Goal: Communication & Community: Answer question/provide support

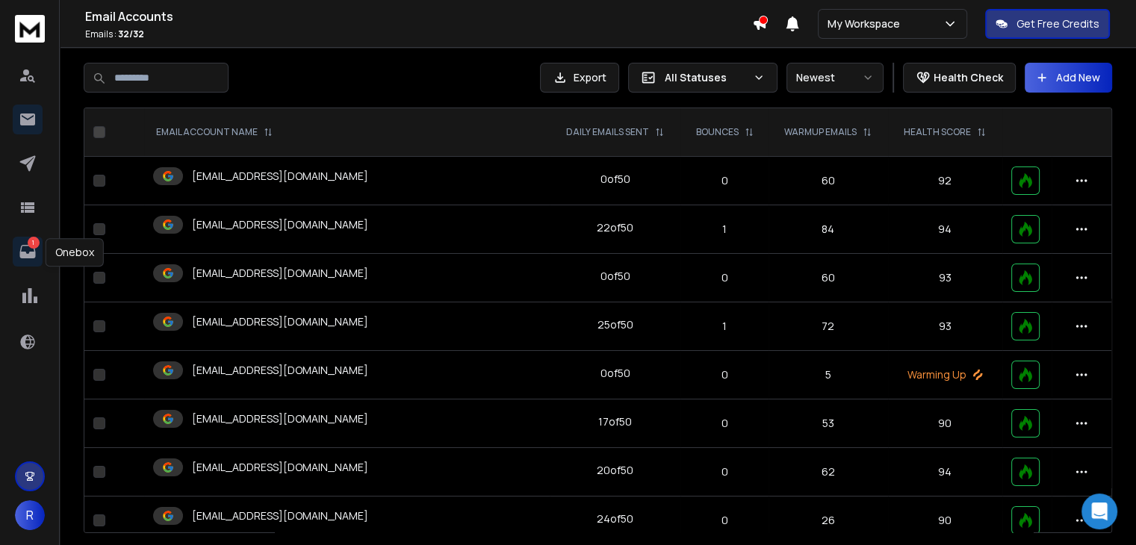
click at [34, 252] on icon at bounding box center [27, 251] width 16 height 13
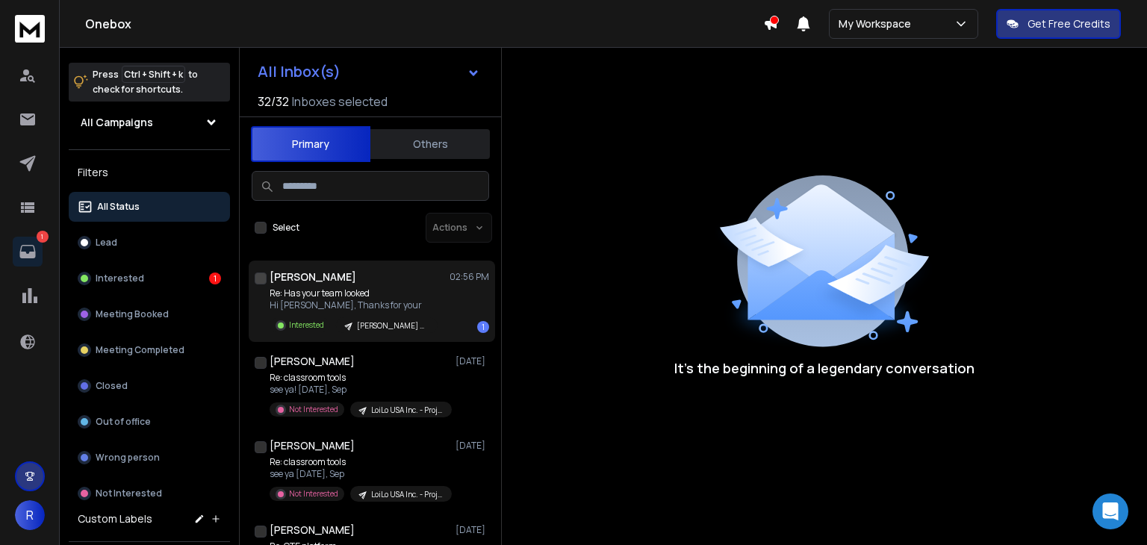
click at [330, 289] on p "Re: Has your team looked" at bounding box center [354, 293] width 168 height 12
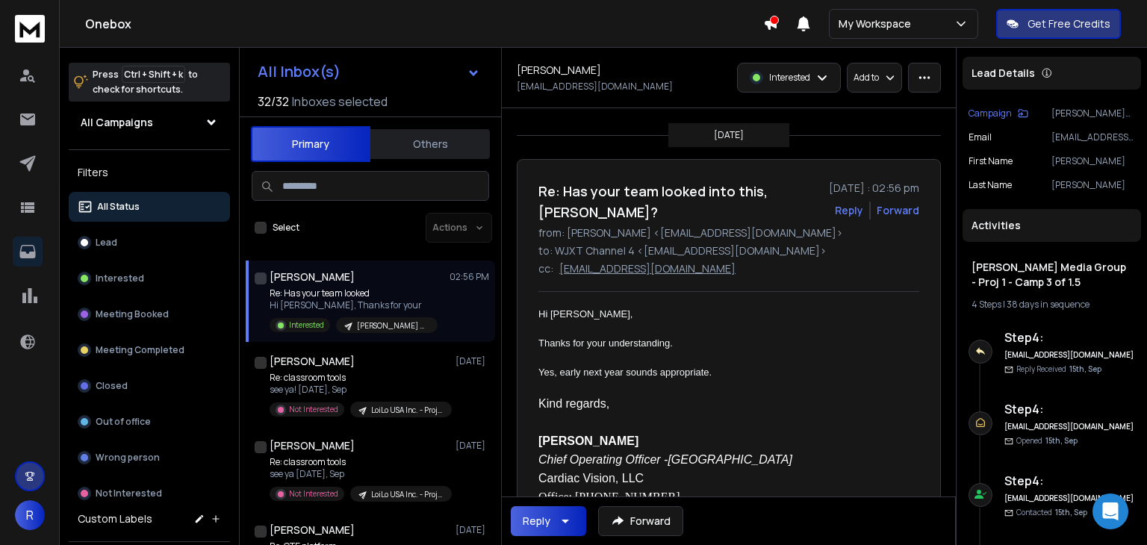
click at [545, 514] on div "Reply" at bounding box center [537, 521] width 28 height 15
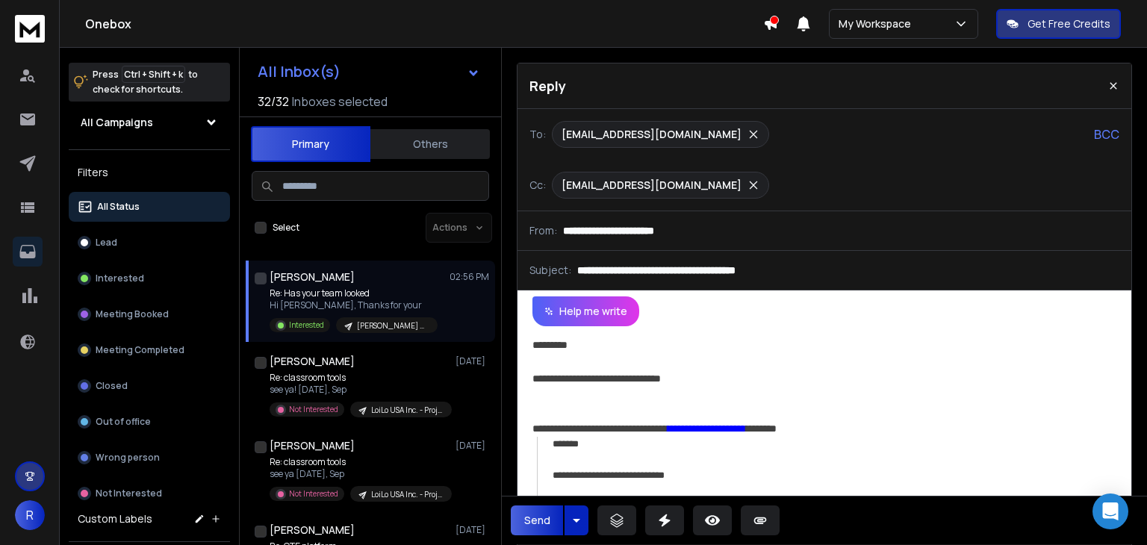
scroll to position [3, 0]
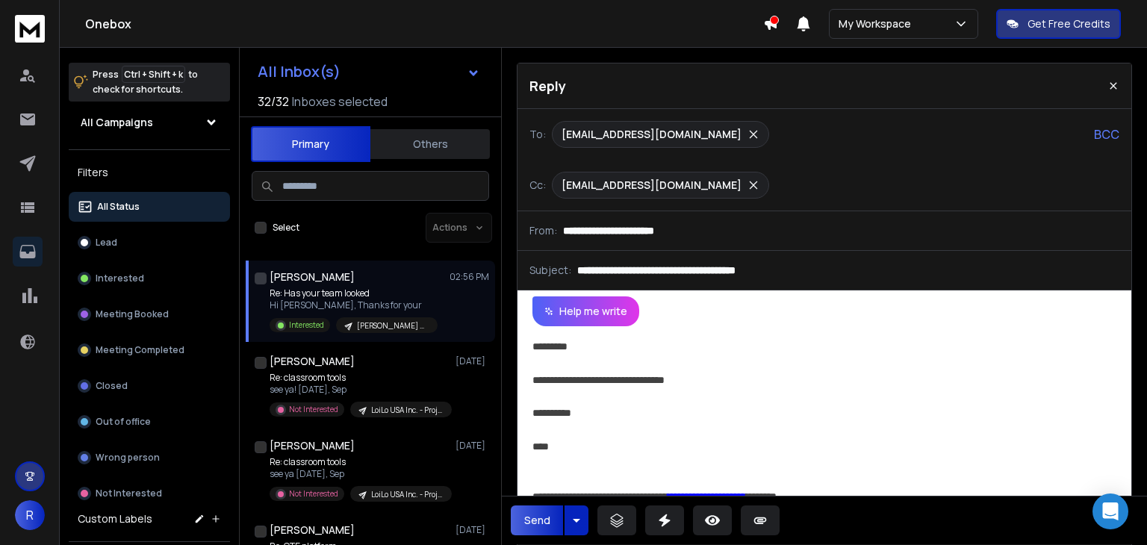
click at [567, 458] on div "**********" at bounding box center [822, 418] width 610 height 185
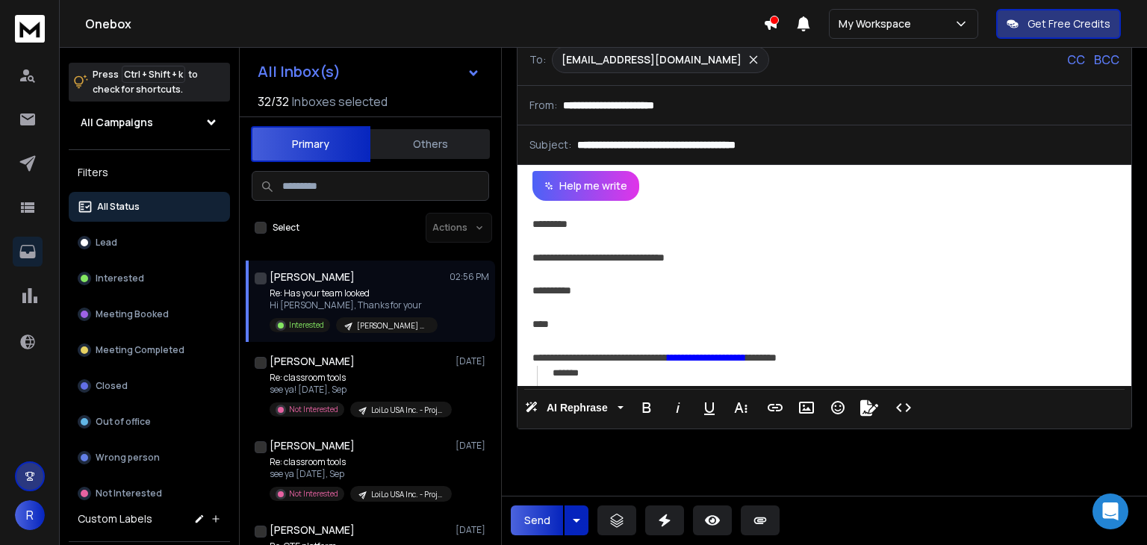
scroll to position [0, 0]
click at [592, 258] on div "**********" at bounding box center [816, 257] width 569 height 16
click at [591, 257] on div "**********" at bounding box center [816, 257] width 569 height 16
click at [603, 258] on div "**********" at bounding box center [816, 257] width 569 height 16
drag, startPoint x: 603, startPoint y: 258, endPoint x: 597, endPoint y: 246, distance: 12.7
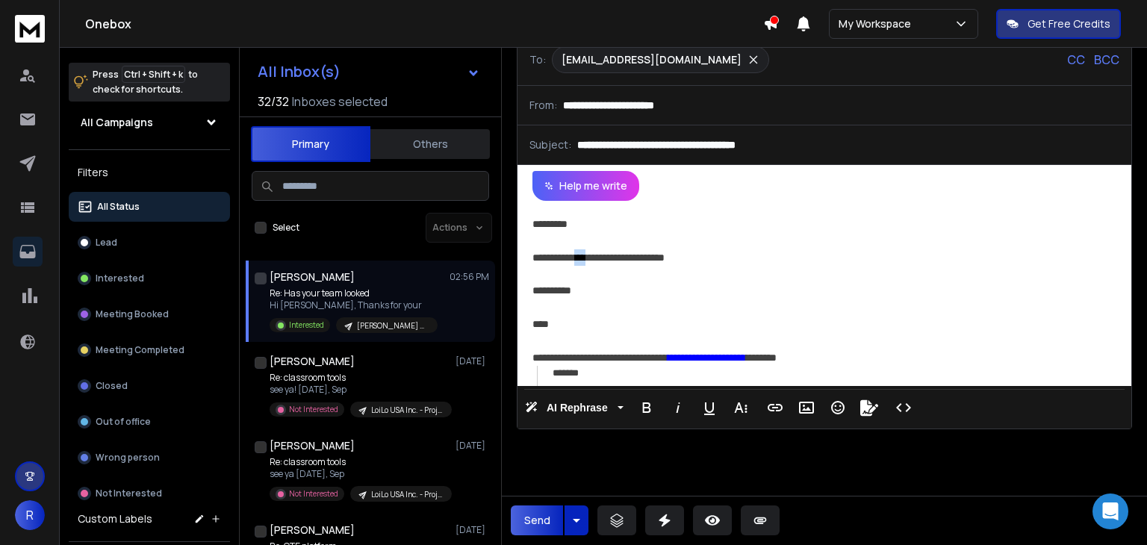
click at [594, 249] on div "**********" at bounding box center [816, 257] width 569 height 16
click at [733, 255] on div "**********" at bounding box center [816, 257] width 569 height 16
click at [541, 508] on button "Send" at bounding box center [537, 520] width 52 height 30
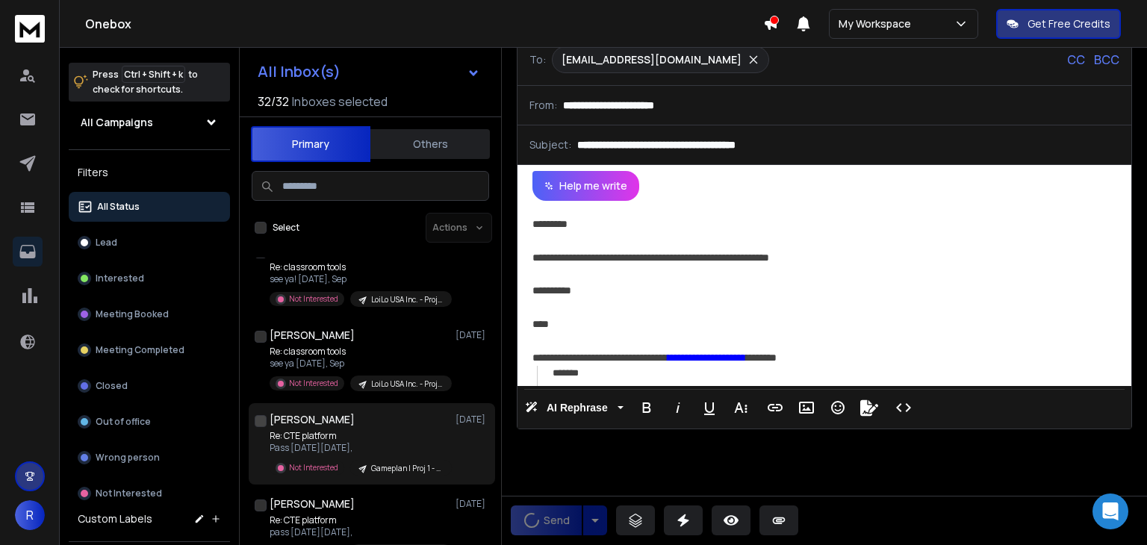
scroll to position [149, 0]
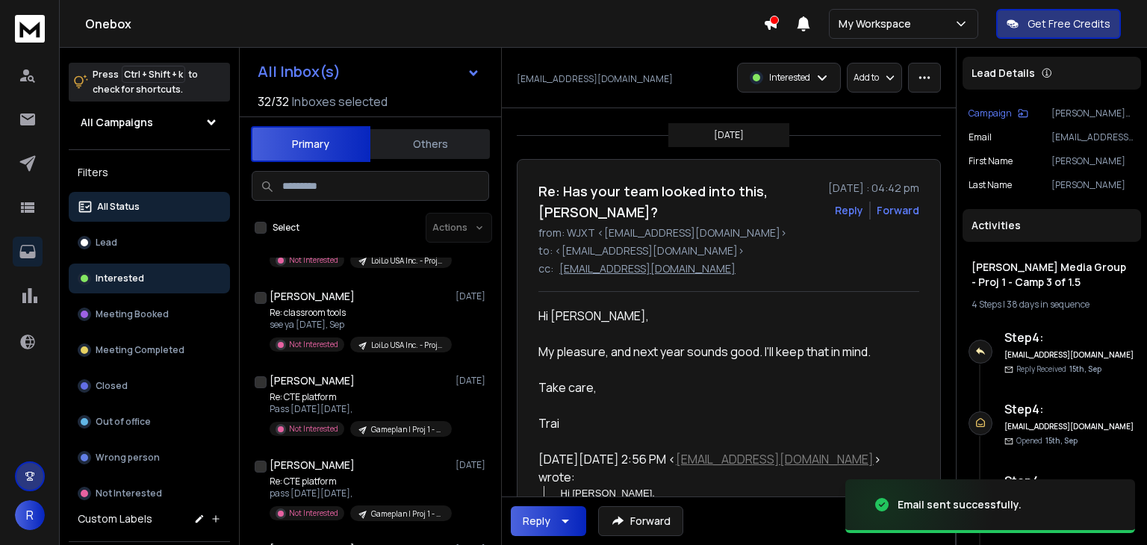
click at [162, 276] on button "Interested" at bounding box center [149, 279] width 161 height 30
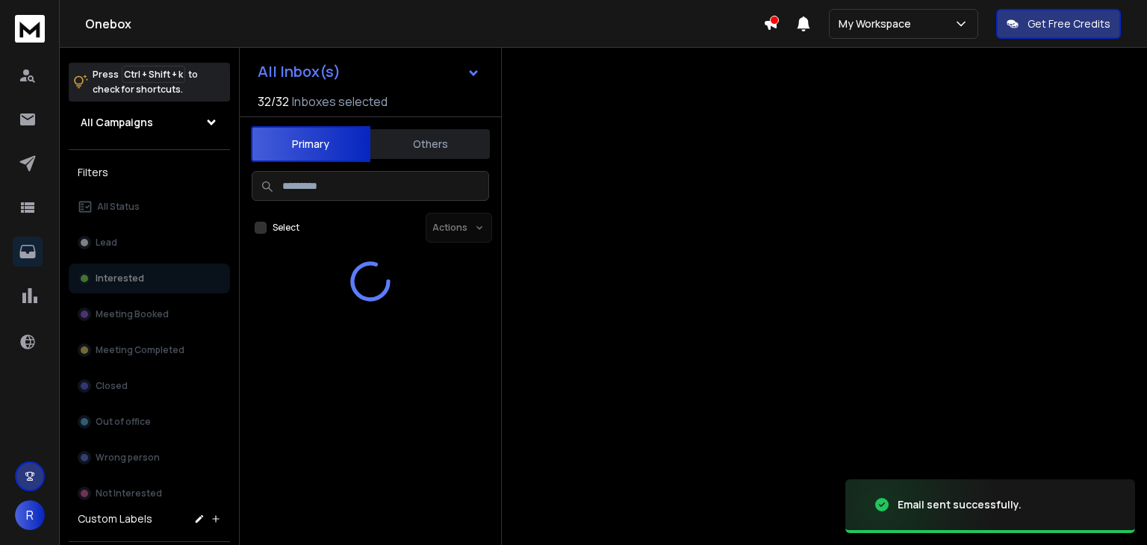
scroll to position [0, 0]
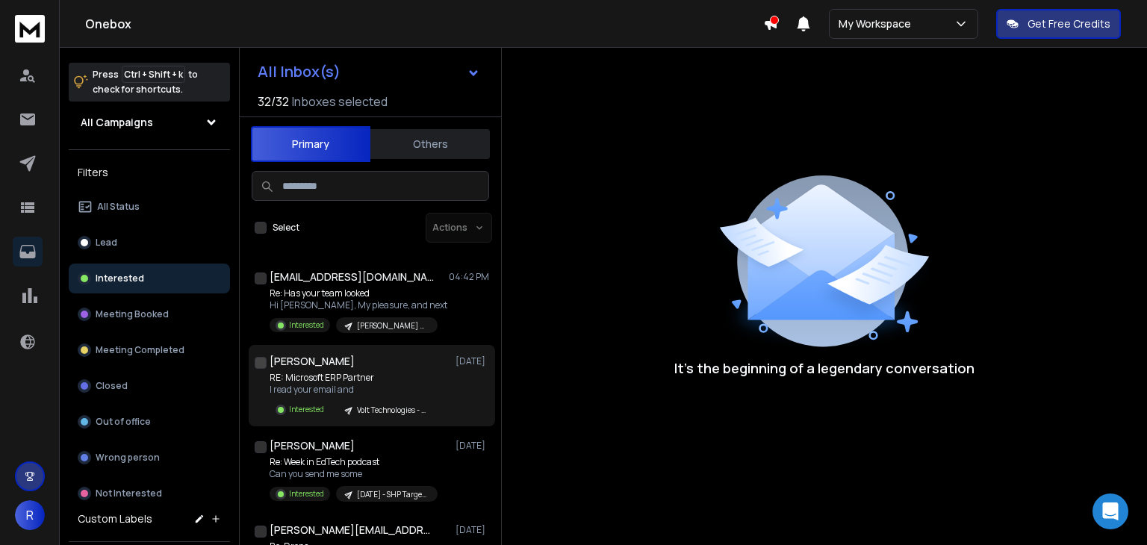
click at [347, 382] on p "RE: Microsoft ERP Partner" at bounding box center [354, 378] width 168 height 12
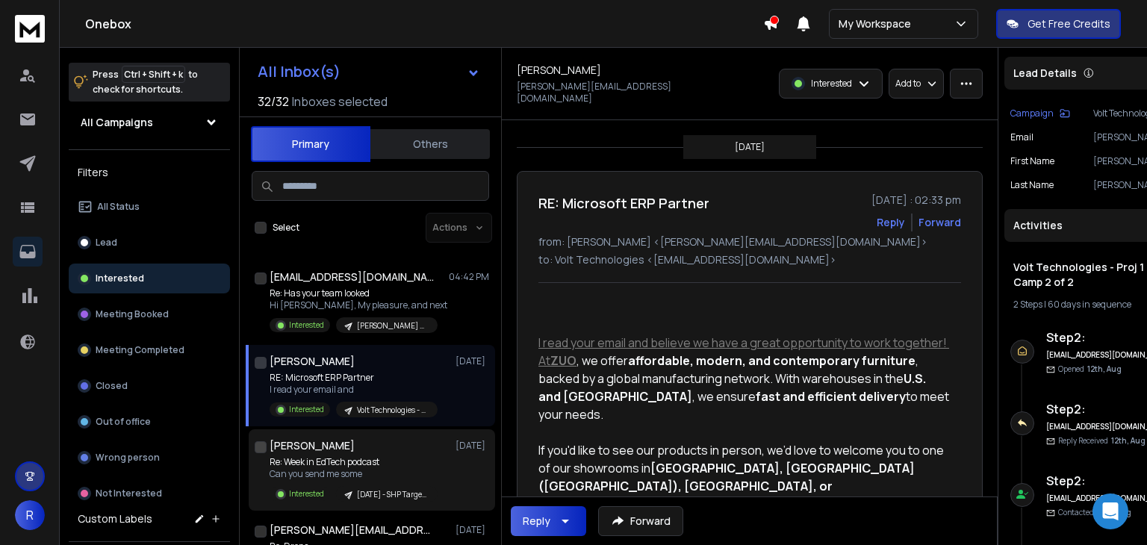
click at [385, 447] on div "[PERSON_NAME] [DATE]" at bounding box center [380, 445] width 220 height 15
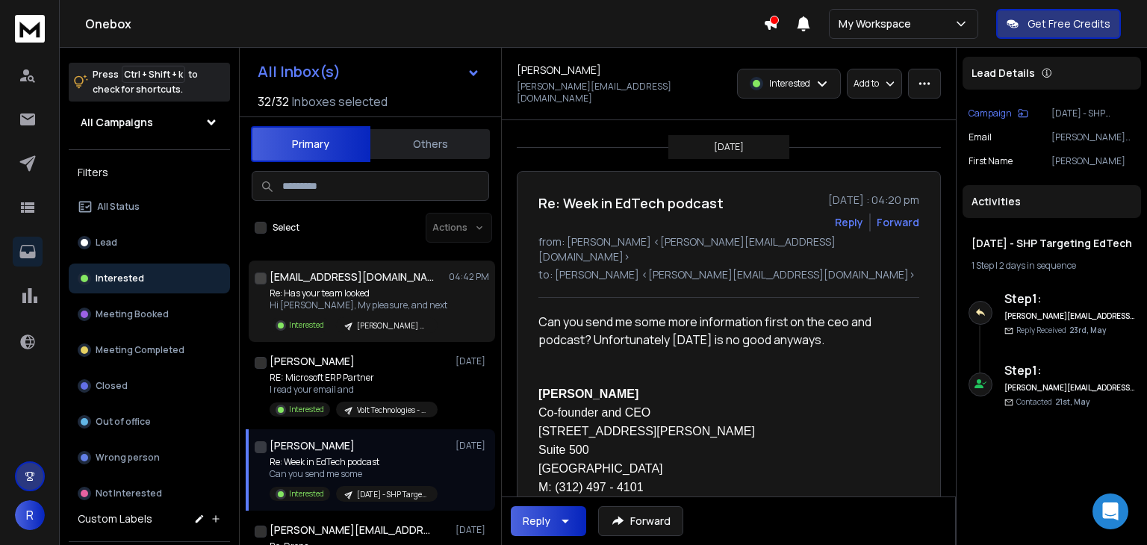
click at [375, 293] on p "Re: Has your team looked" at bounding box center [359, 293] width 178 height 12
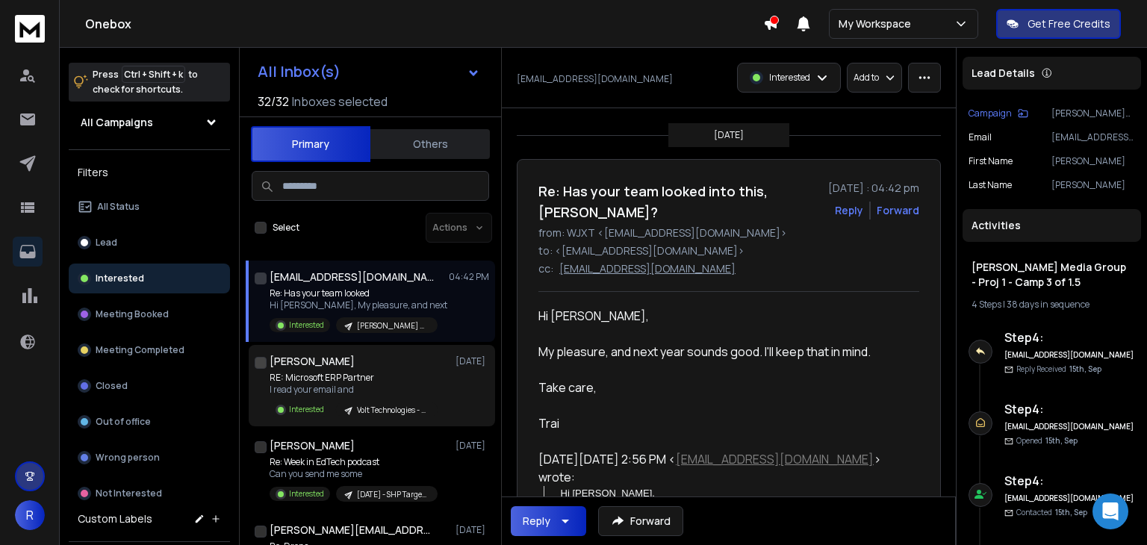
click at [366, 359] on div "[PERSON_NAME] [DATE]" at bounding box center [380, 361] width 220 height 15
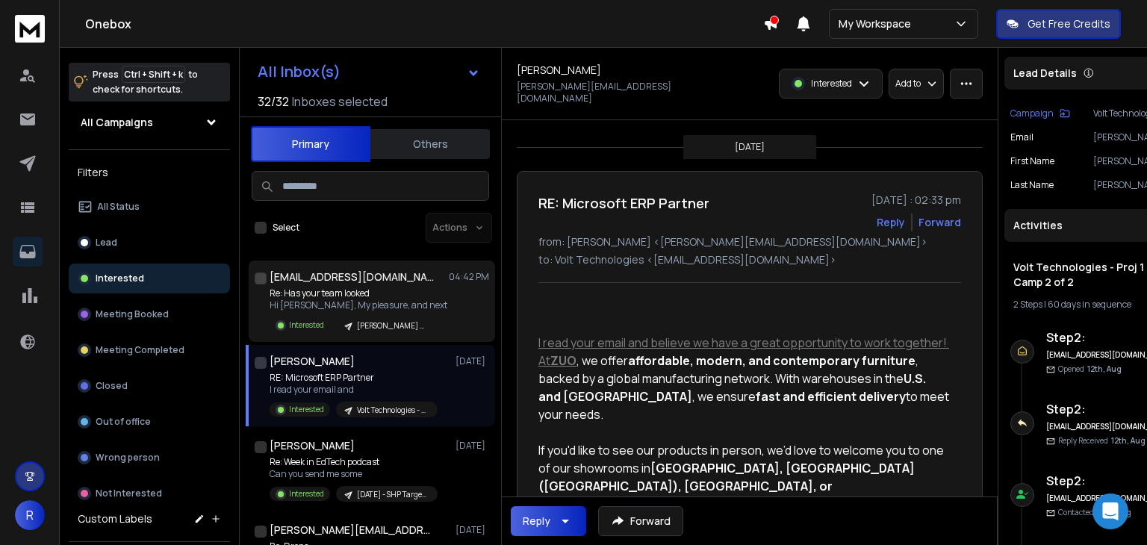
click at [390, 295] on p "Re: Has your team looked" at bounding box center [359, 293] width 178 height 12
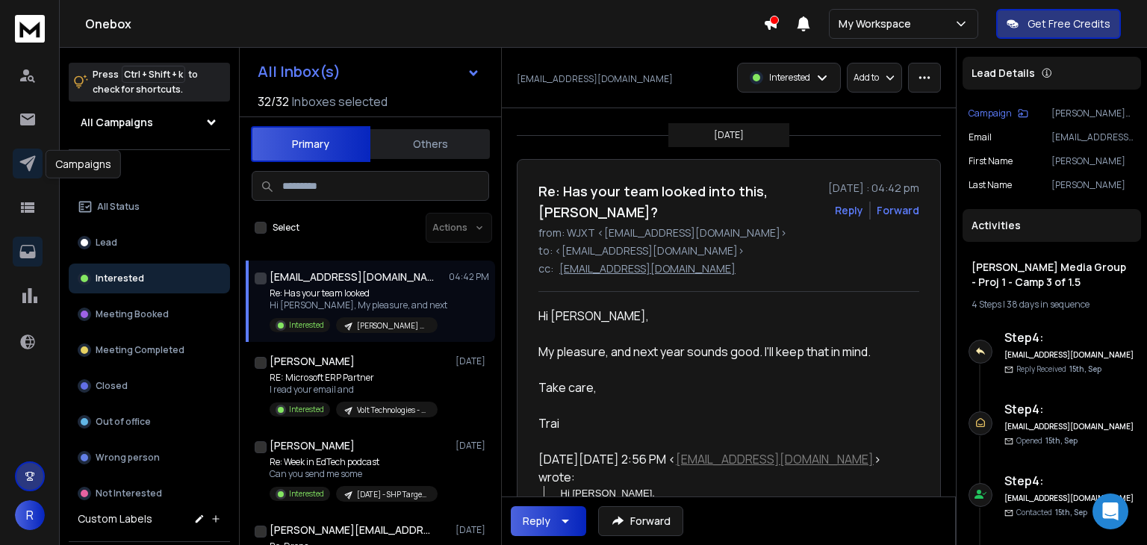
click at [23, 157] on icon at bounding box center [28, 164] width 18 height 18
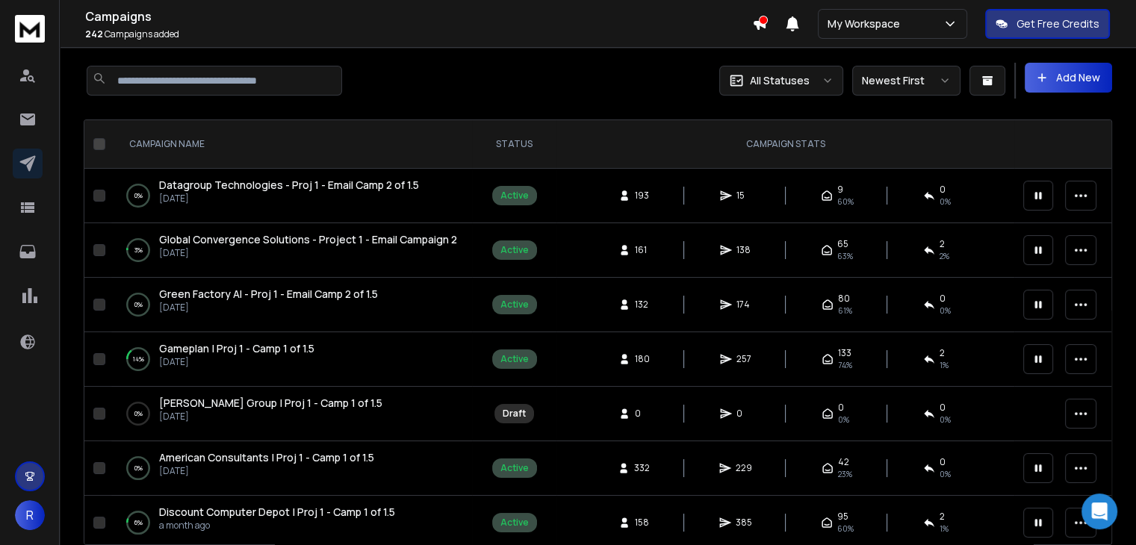
click at [373, 231] on td "3 % Global Convergence Solutions - Project 1 - Email Campaign 2 [DATE]" at bounding box center [291, 250] width 361 height 55
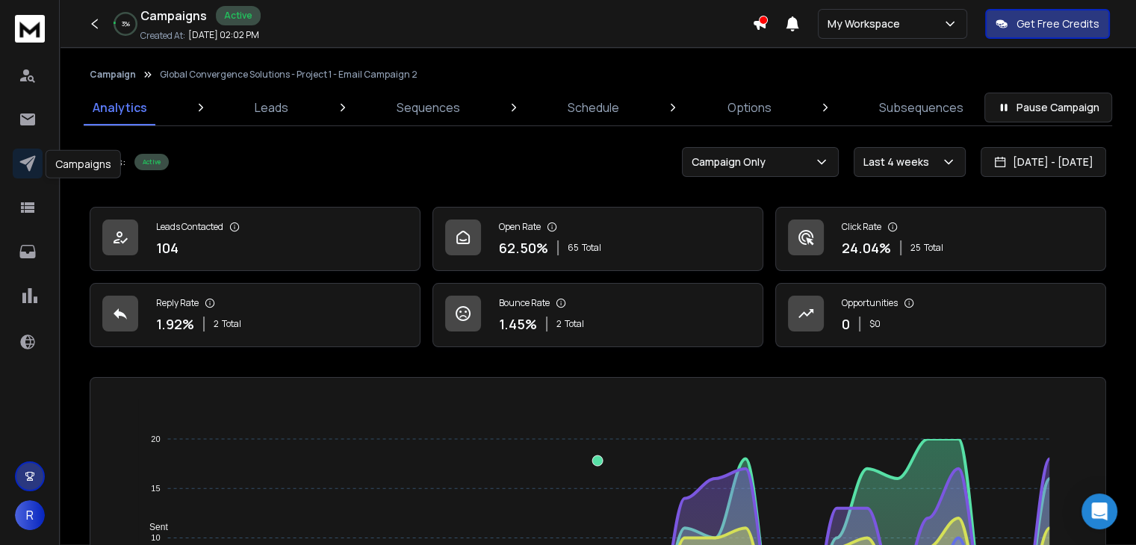
click at [25, 160] on icon at bounding box center [27, 163] width 16 height 16
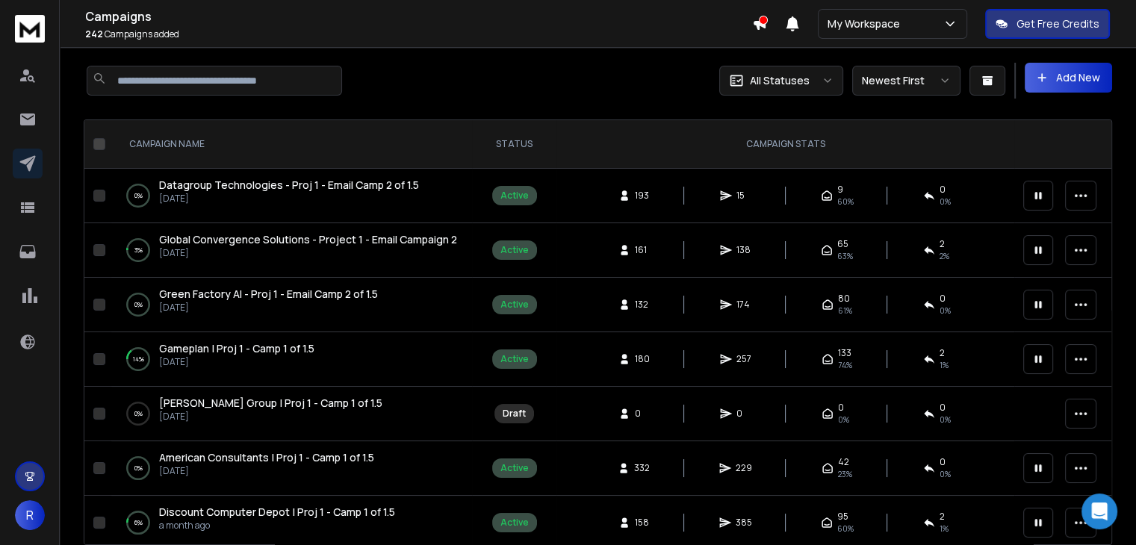
click at [301, 453] on span "American Consultants | Proj 1 - Camp 1 of 1.5" at bounding box center [266, 457] width 215 height 14
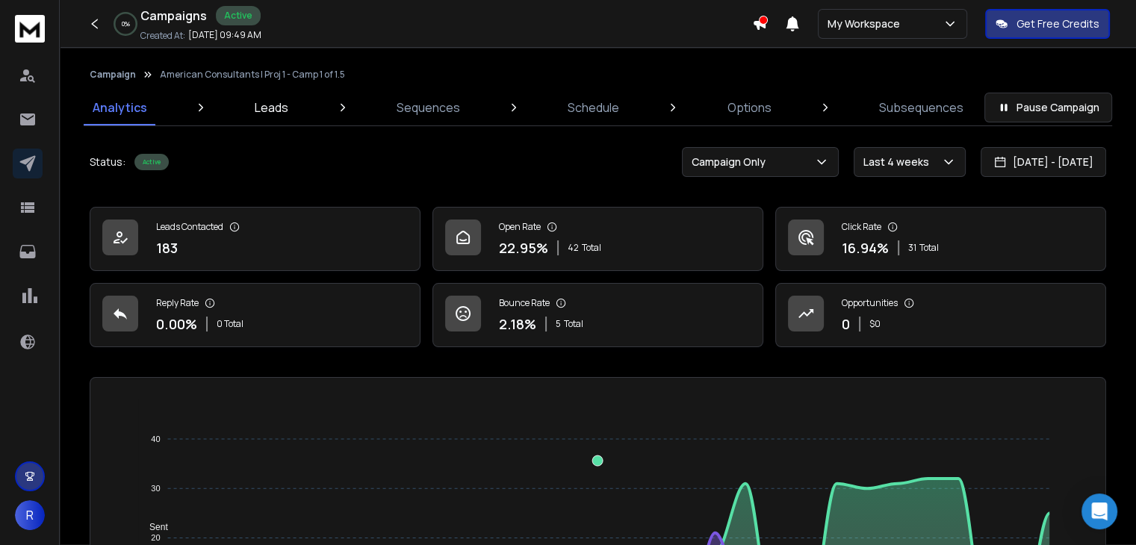
click at [248, 116] on link "Leads" at bounding box center [272, 108] width 52 height 36
click at [270, 105] on p "Leads" at bounding box center [272, 108] width 34 height 18
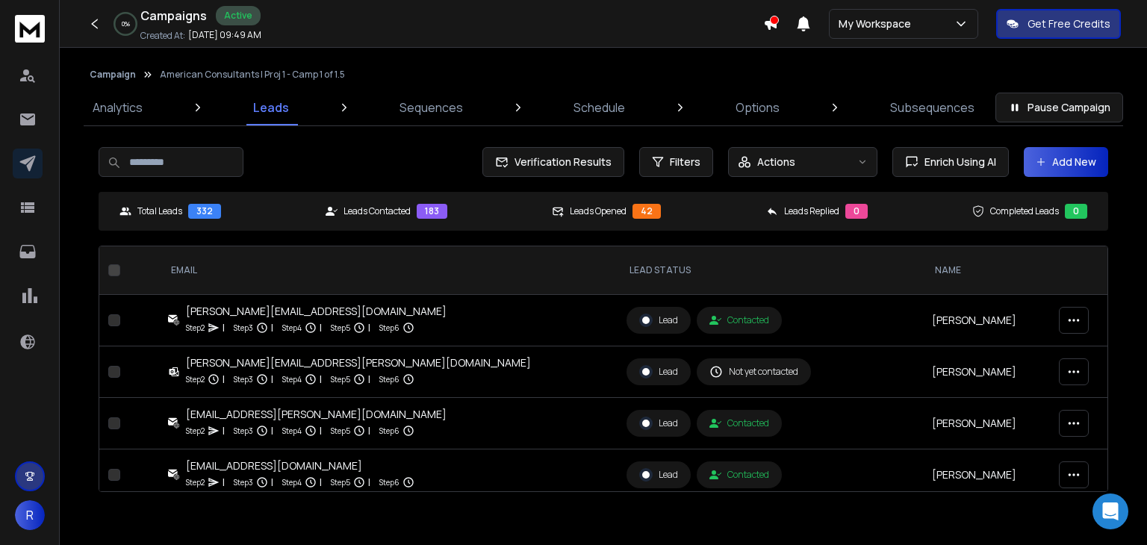
click at [215, 164] on input at bounding box center [171, 162] width 145 height 30
paste input "**********"
type input "**********"
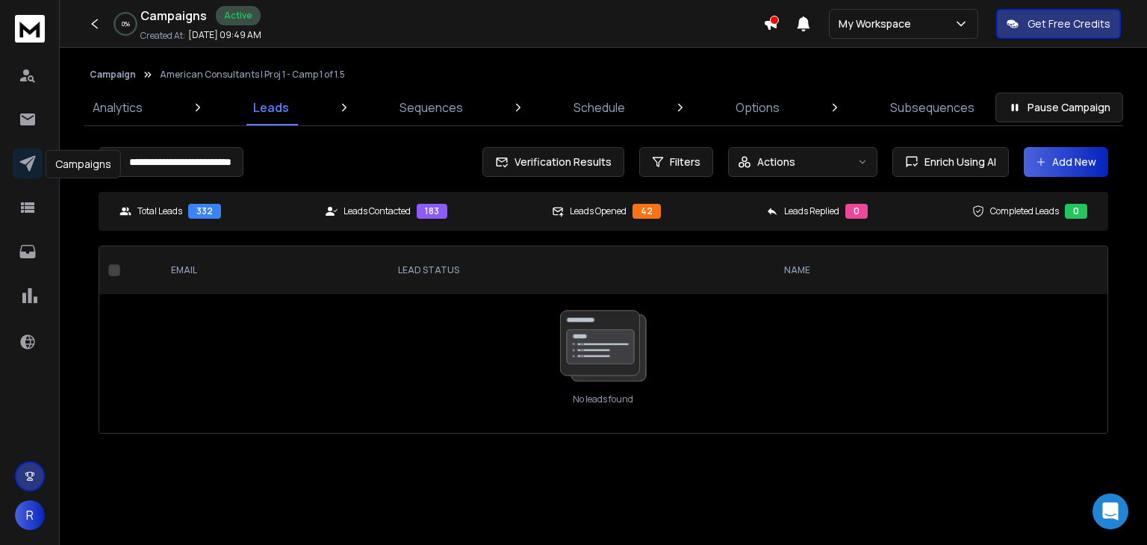
click at [38, 156] on link at bounding box center [28, 164] width 30 height 30
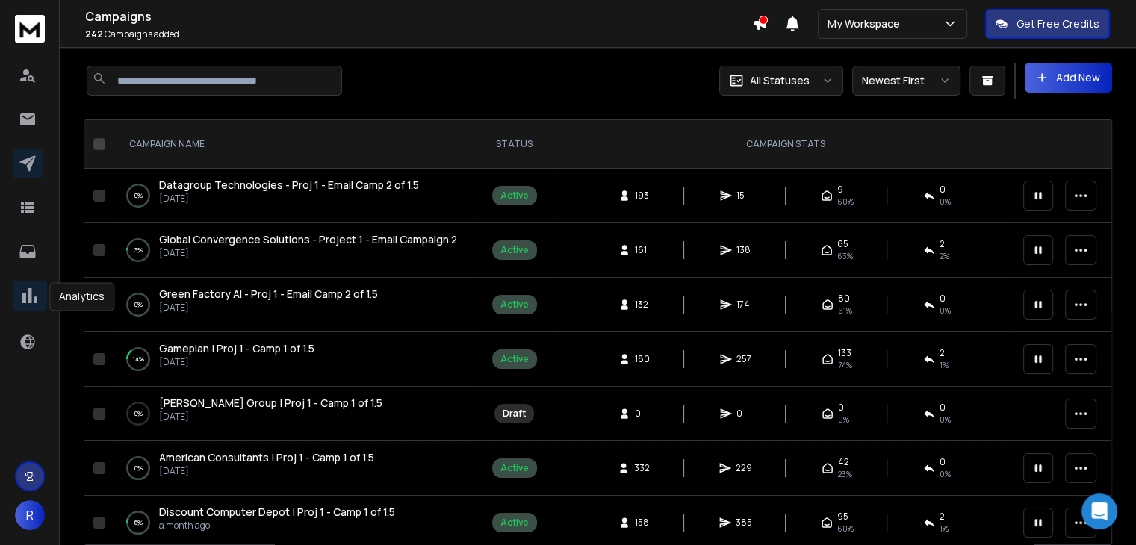
click at [25, 302] on icon at bounding box center [29, 295] width 15 height 15
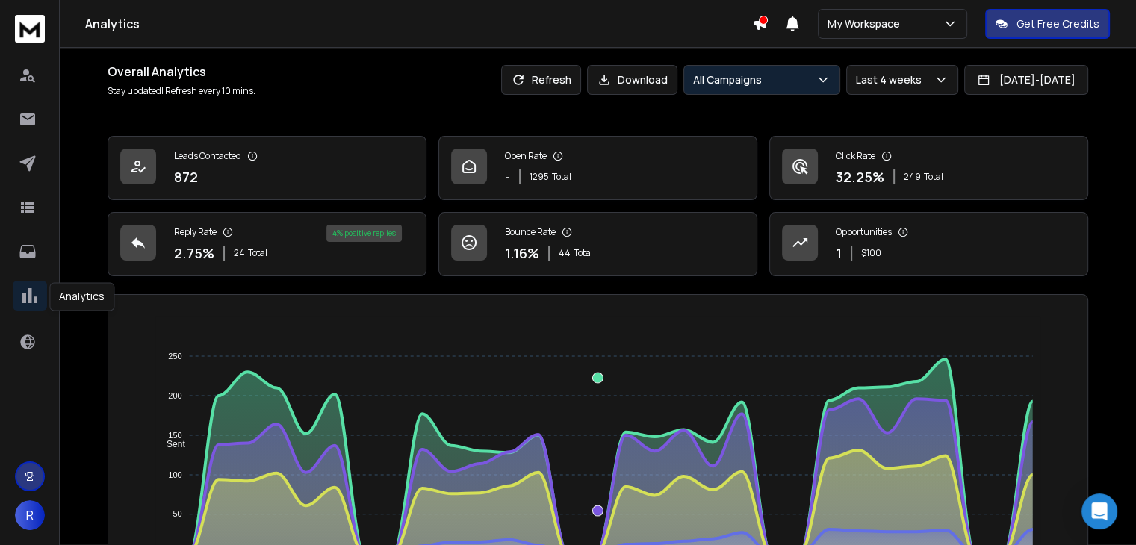
click at [742, 81] on div "All Campaigns" at bounding box center [761, 79] width 137 height 15
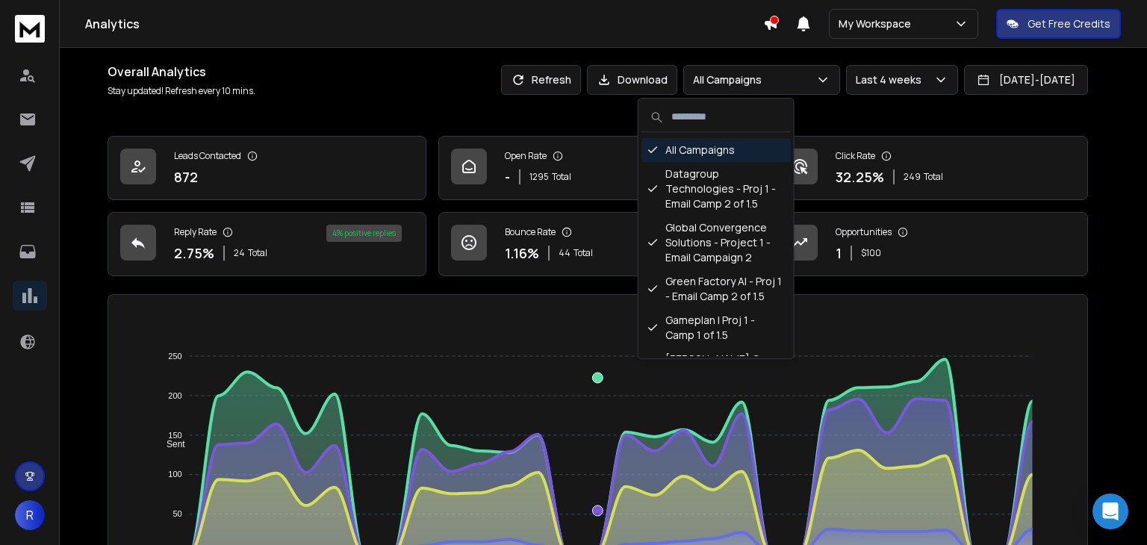
click at [714, 146] on div "All Campaigns" at bounding box center [715, 150] width 149 height 24
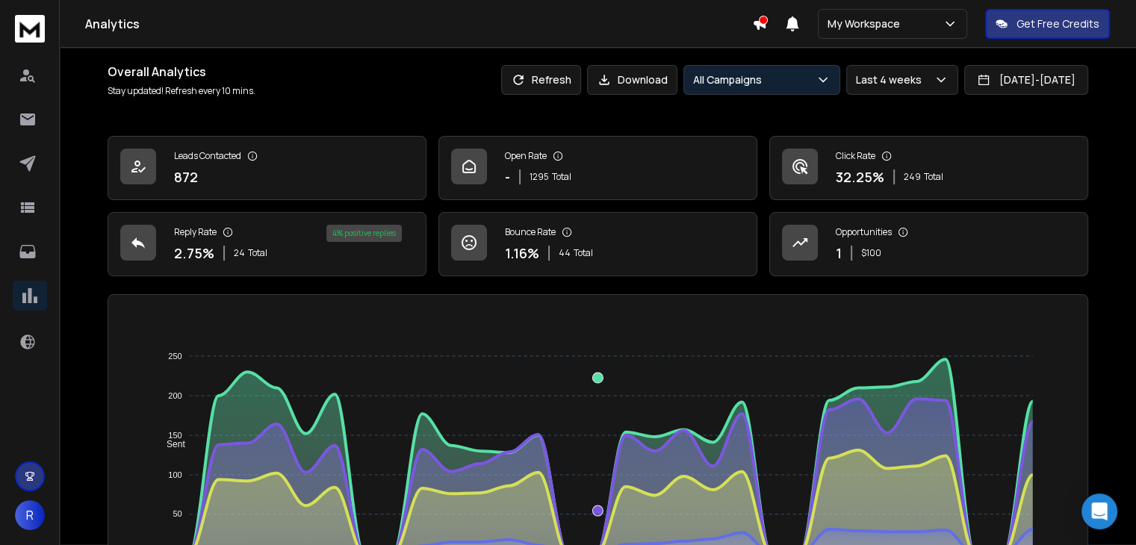
click at [708, 90] on button "All Campaigns" at bounding box center [761, 80] width 157 height 30
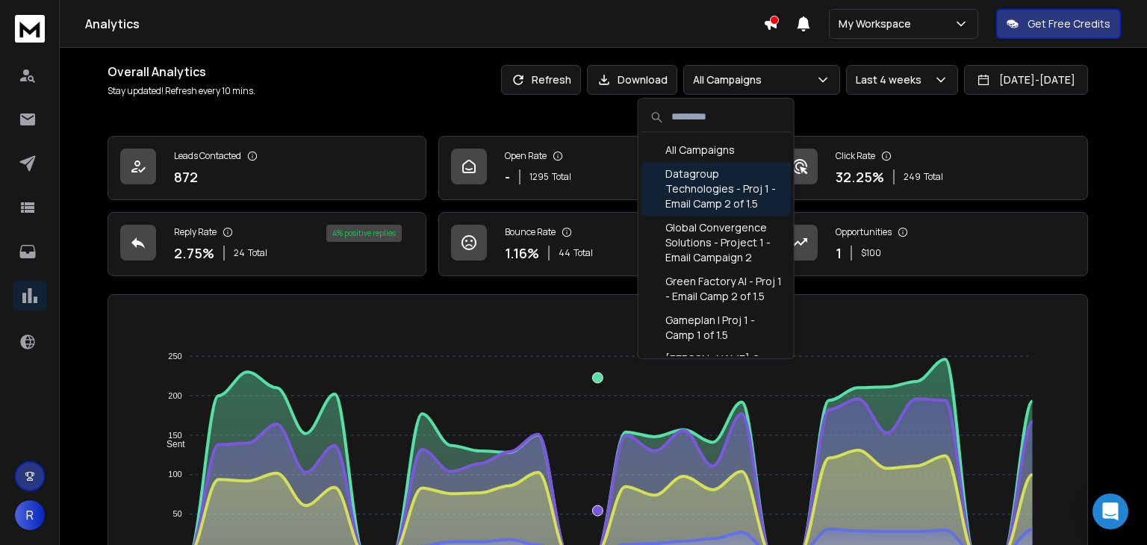
click at [721, 181] on div "Datagroup Technologies - Proj 1 - Email Camp 2 of 1.5" at bounding box center [715, 189] width 149 height 54
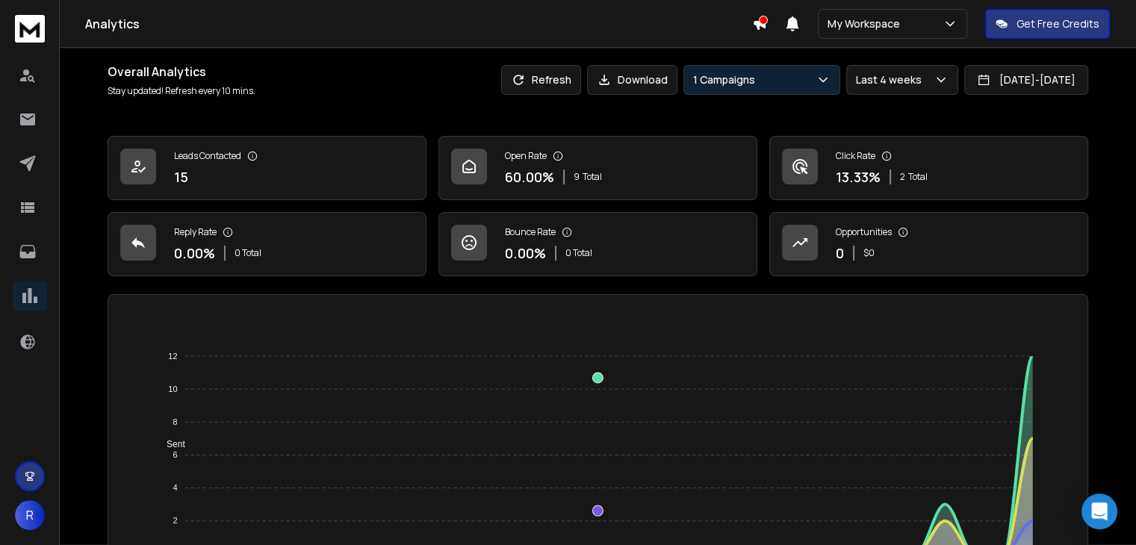
click at [695, 81] on p "1 Campaigns" at bounding box center [727, 79] width 68 height 15
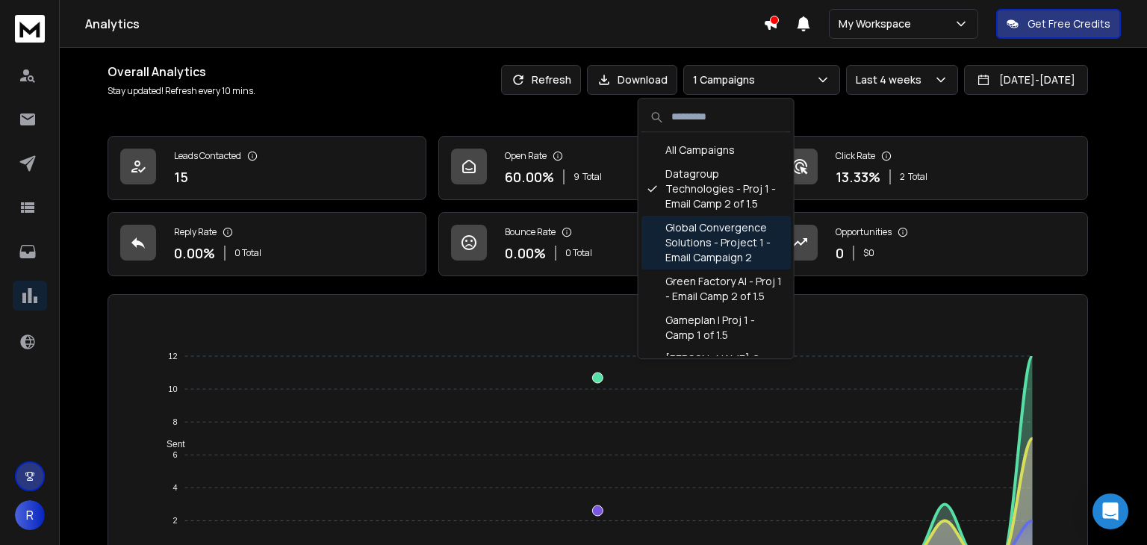
click at [720, 238] on div "Global Convergence Solutions - Project 1 - Email Campaign 2" at bounding box center [715, 243] width 149 height 54
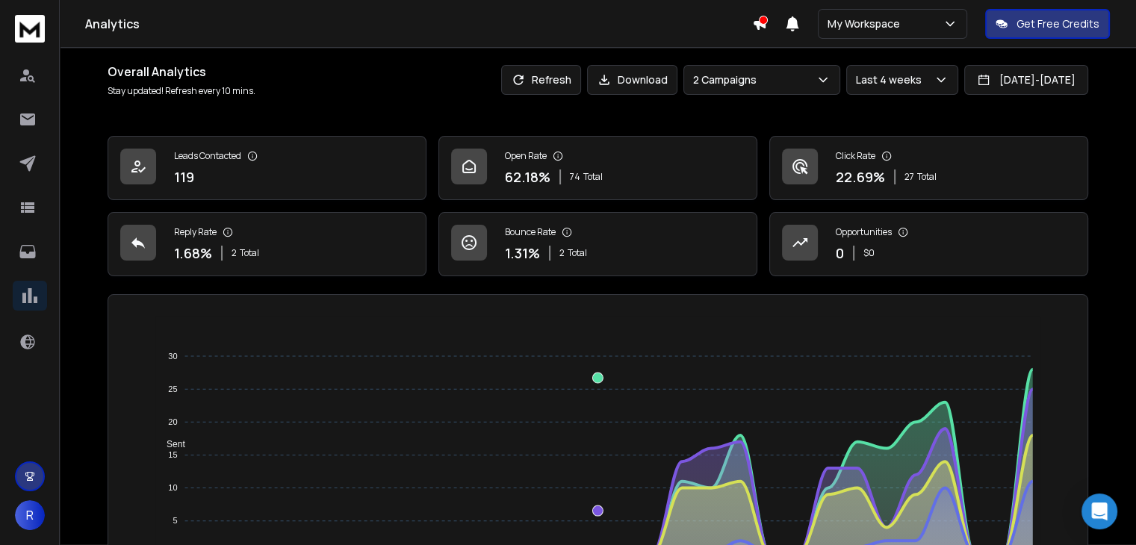
click at [685, 69] on button "2 Campaigns" at bounding box center [761, 80] width 157 height 30
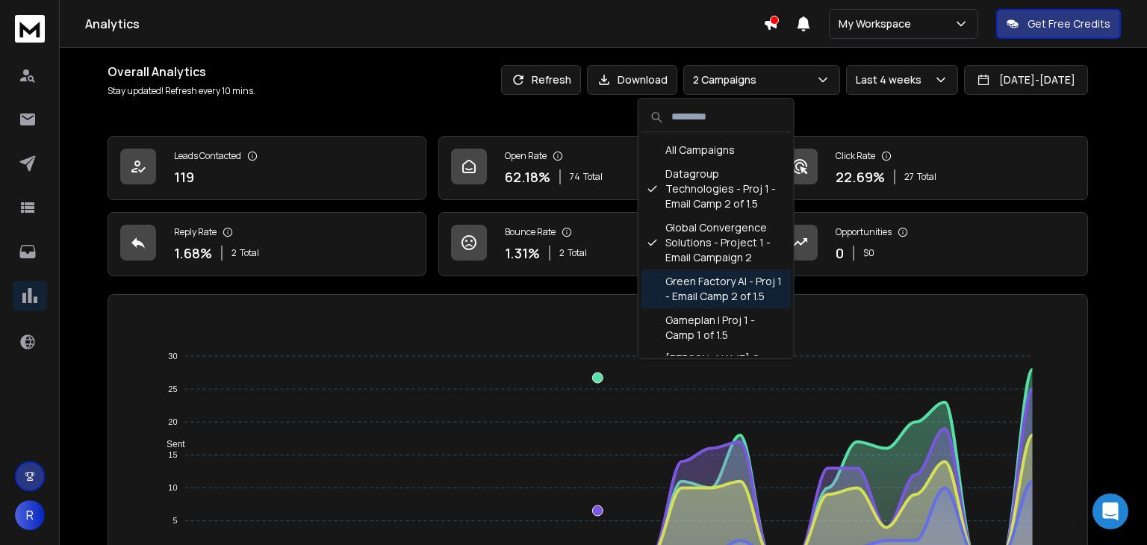
click at [706, 290] on div "Green Factory AI - Proj 1 - Email Camp 2 of 1.5" at bounding box center [715, 289] width 149 height 39
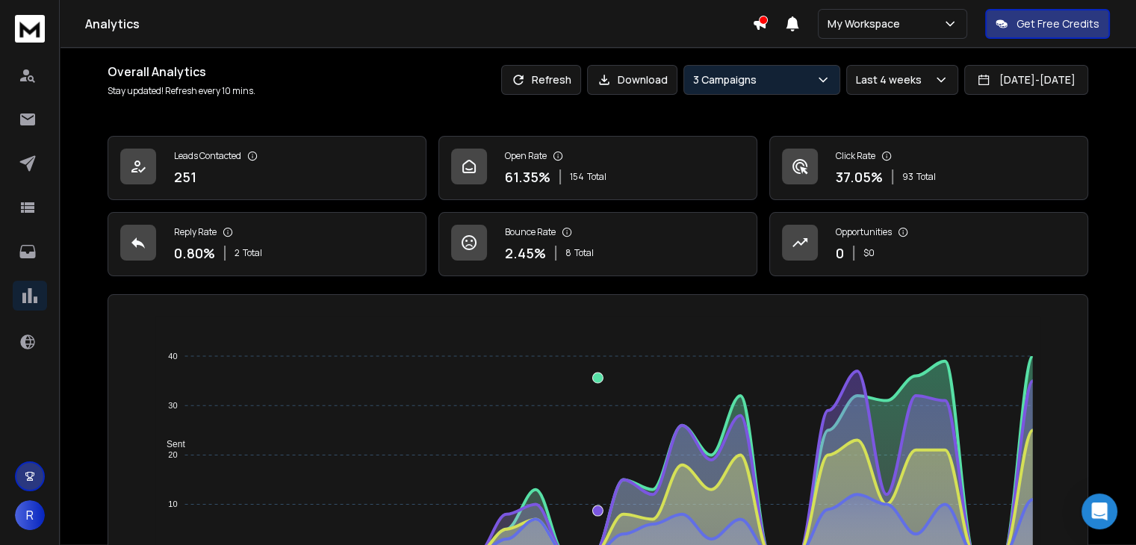
click at [696, 75] on p "3 Campaigns" at bounding box center [727, 79] width 69 height 15
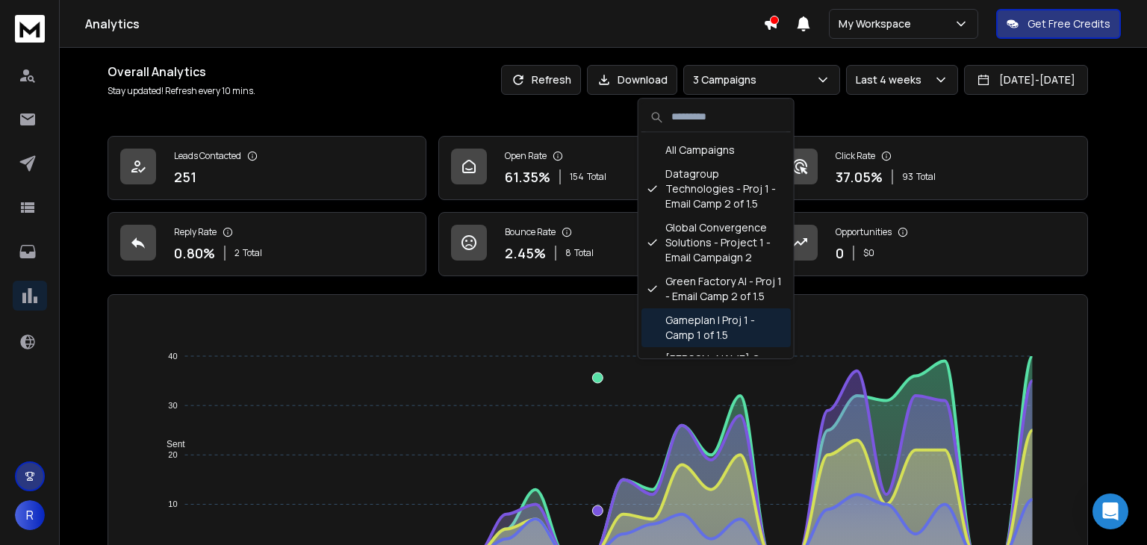
click at [725, 317] on div "Gameplan | Proj 1 - Camp 1 of 1.5" at bounding box center [715, 327] width 149 height 39
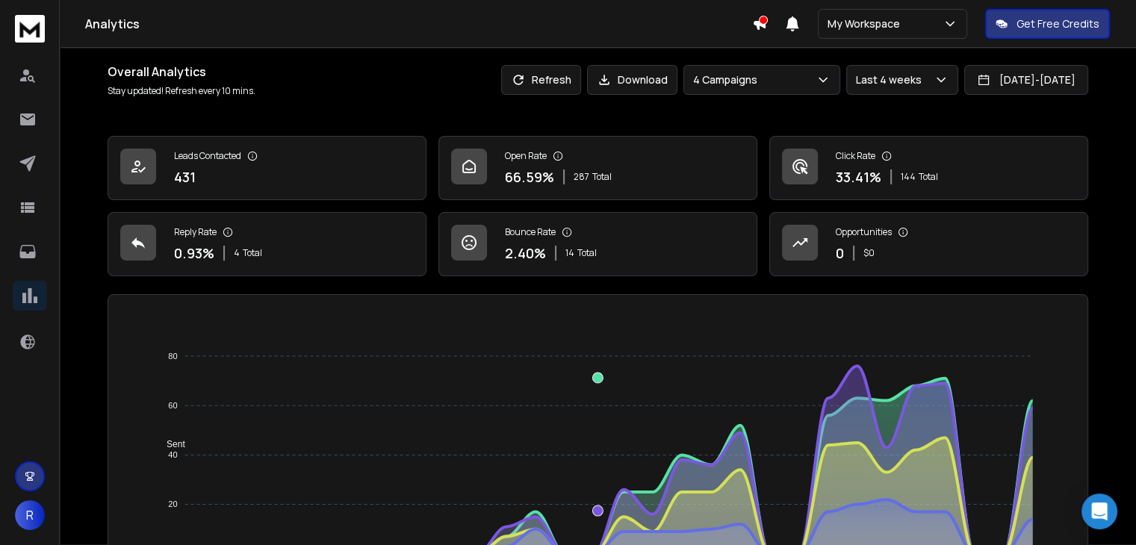
click at [693, 75] on p "4 Campaigns" at bounding box center [728, 79] width 70 height 15
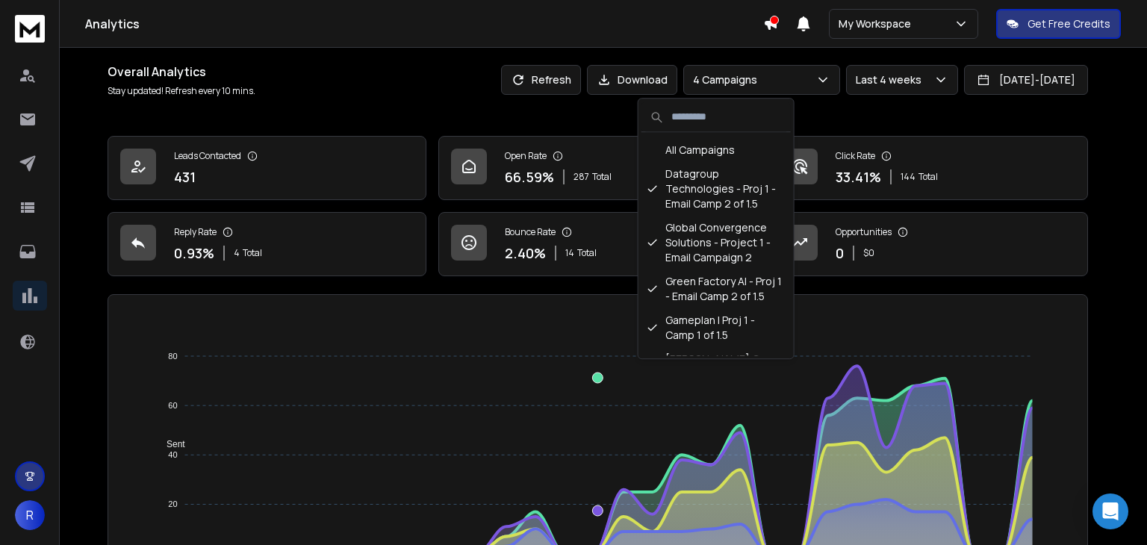
scroll to position [75, 0]
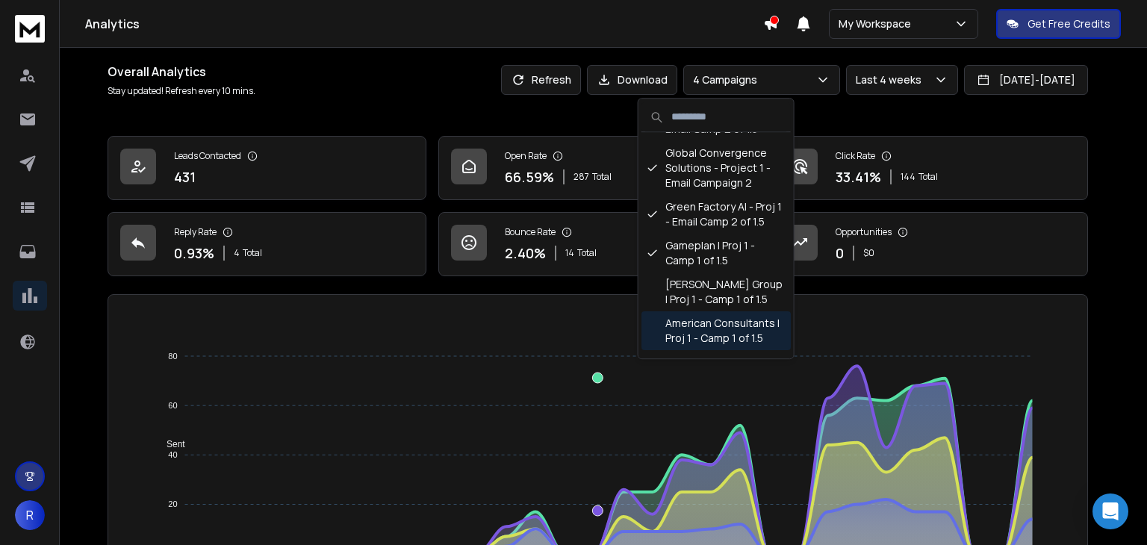
click at [724, 326] on div "American Consultants | Proj 1 - Camp 1 of 1.5" at bounding box center [715, 330] width 149 height 39
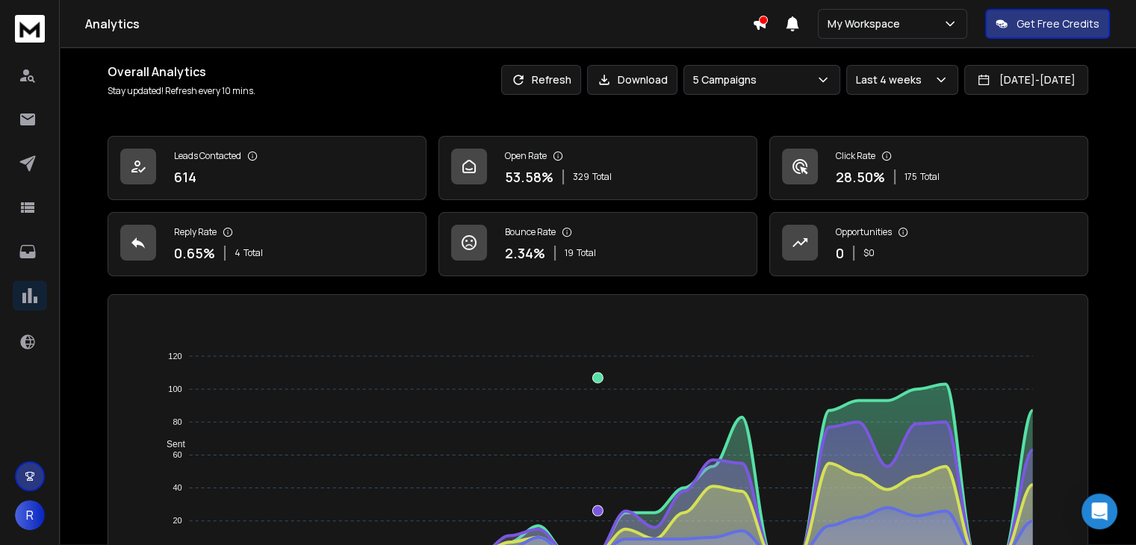
click at [693, 81] on p "5 Campaigns" at bounding box center [727, 79] width 69 height 15
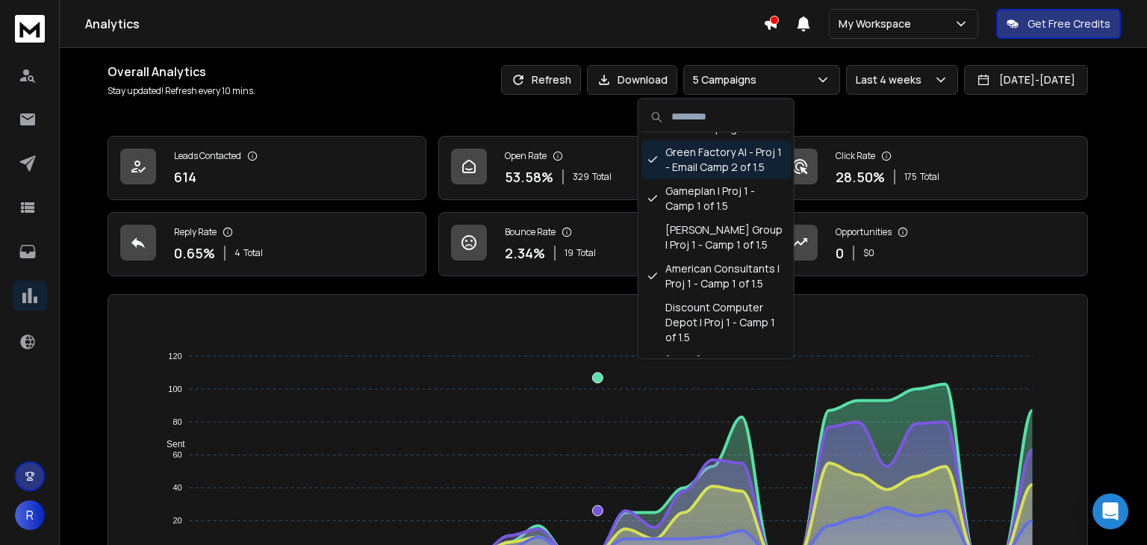
scroll to position [149, 0]
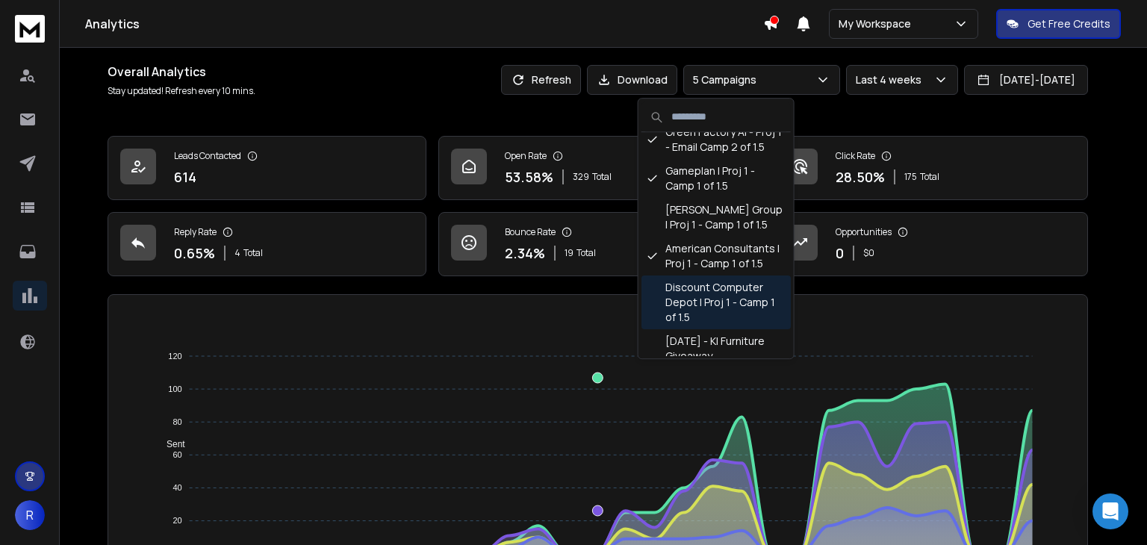
click at [726, 290] on div "Discount Computer Depot | Proj 1 - Camp 1 of 1.5" at bounding box center [715, 303] width 149 height 54
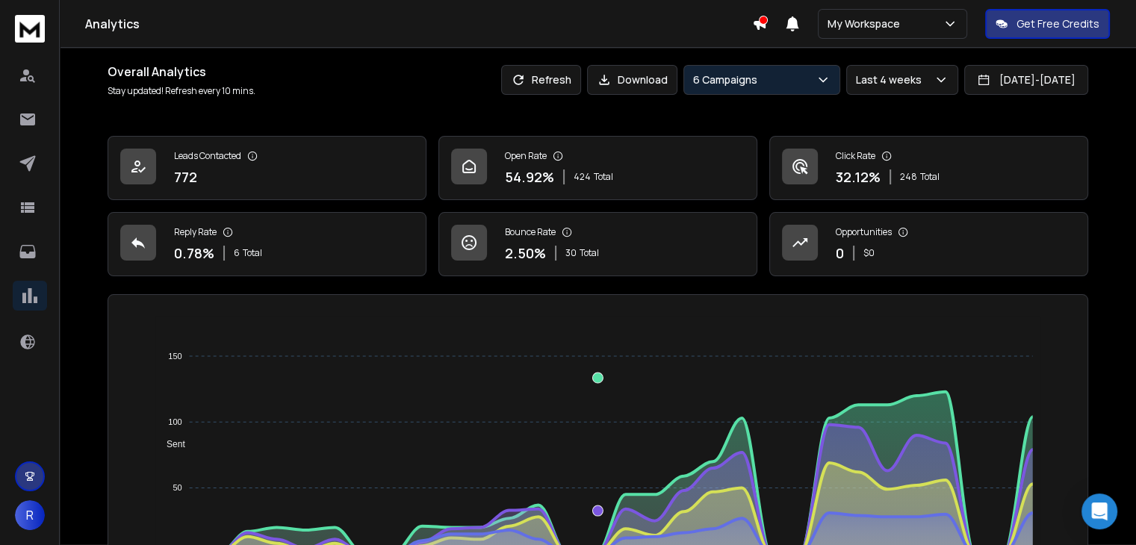
click at [693, 75] on p "6 Campaigns" at bounding box center [728, 79] width 70 height 15
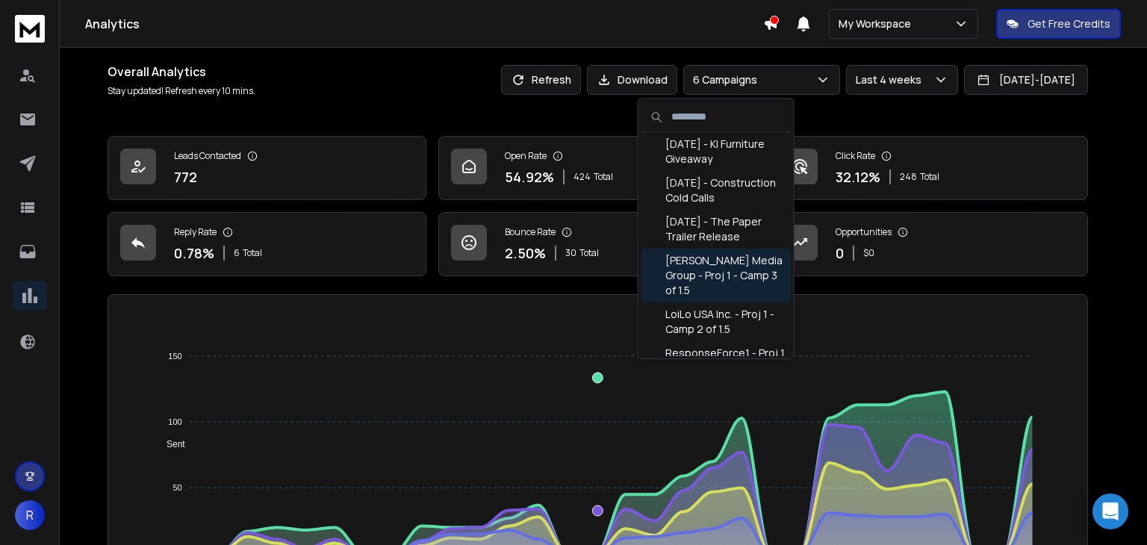
scroll to position [373, 0]
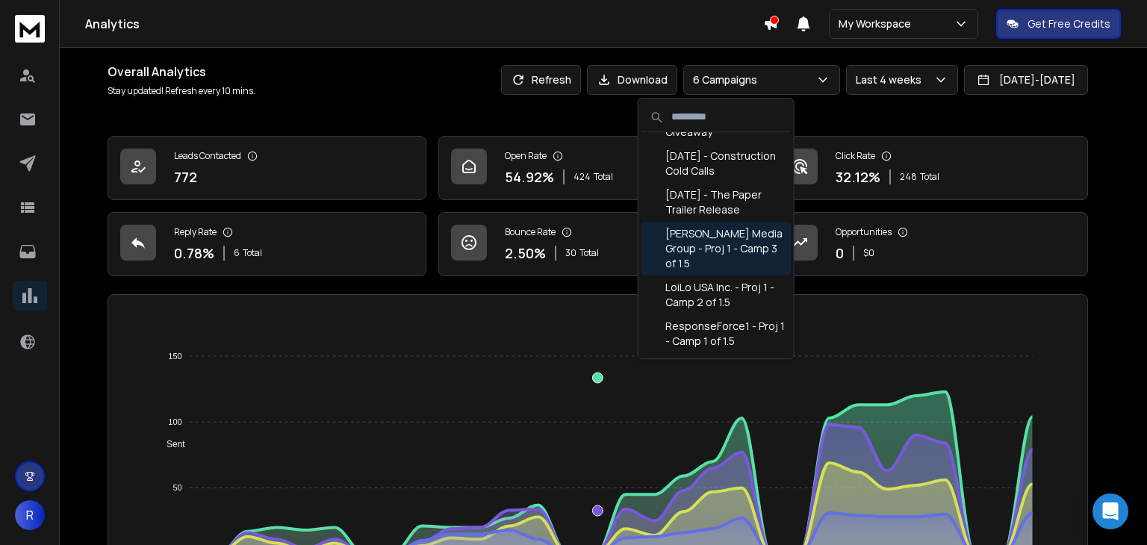
click at [720, 255] on div "[PERSON_NAME] Media Group - Proj 1 - Camp 3 of 1.5" at bounding box center [715, 249] width 149 height 54
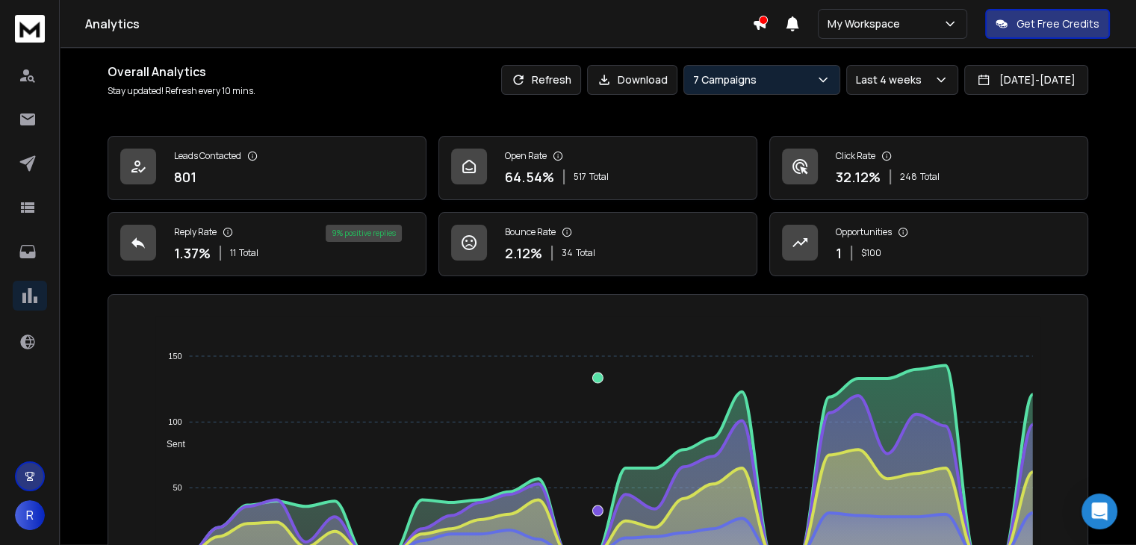
click at [693, 79] on p "7 Campaigns" at bounding box center [727, 79] width 69 height 15
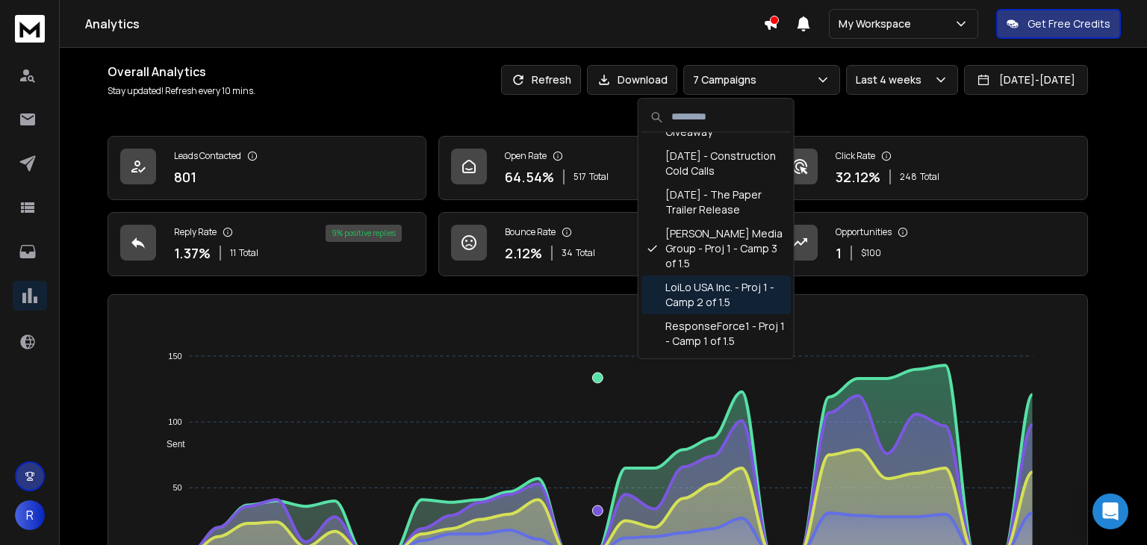
click at [712, 276] on div "LoiLo USA Inc. - Proj 1 - Camp 2 of 1.5" at bounding box center [715, 295] width 149 height 39
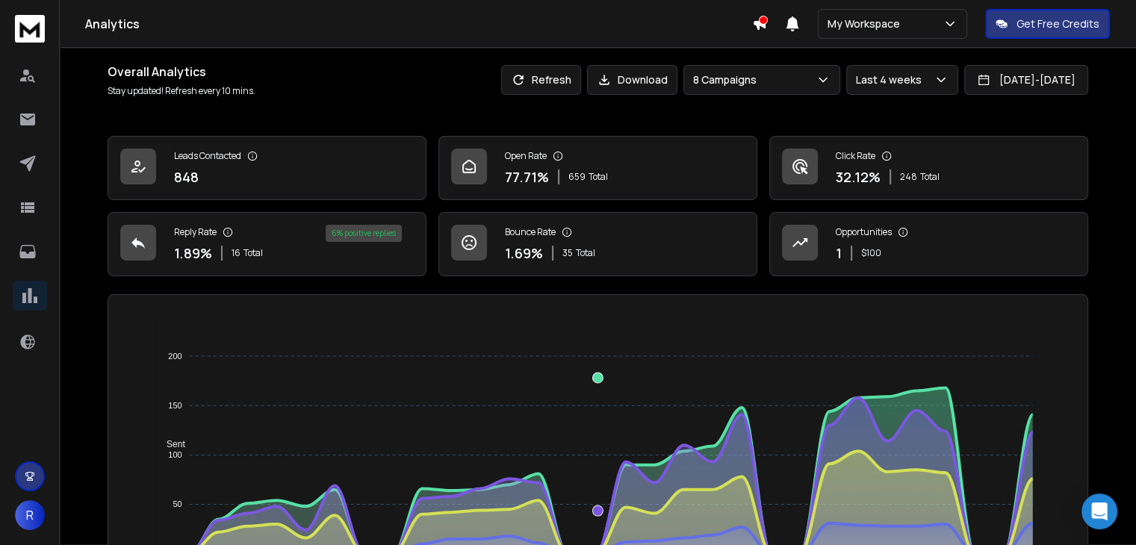
click at [693, 84] on p "8 Campaigns" at bounding box center [727, 79] width 69 height 15
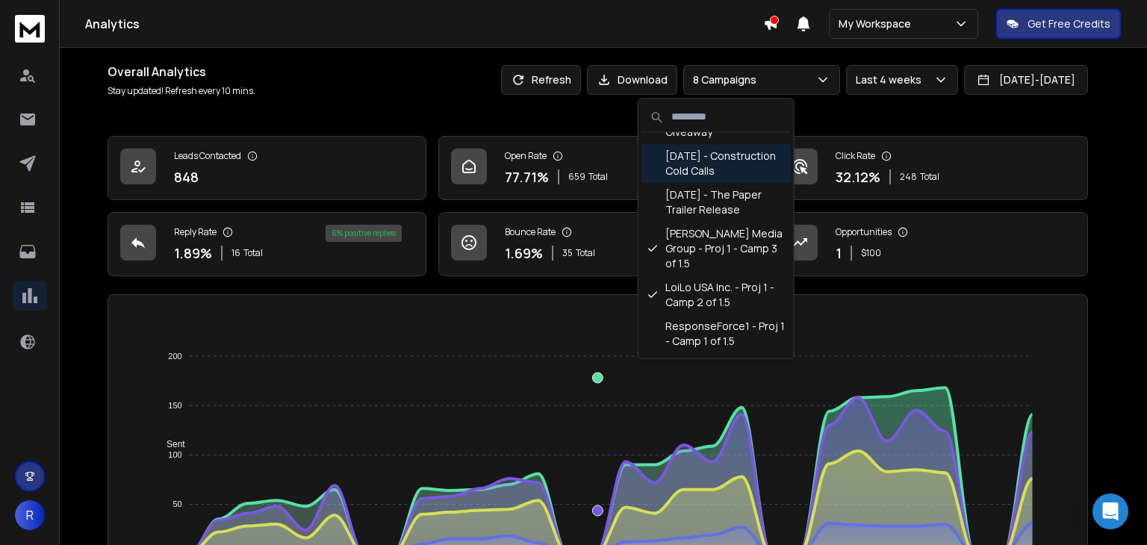
scroll to position [448, 0]
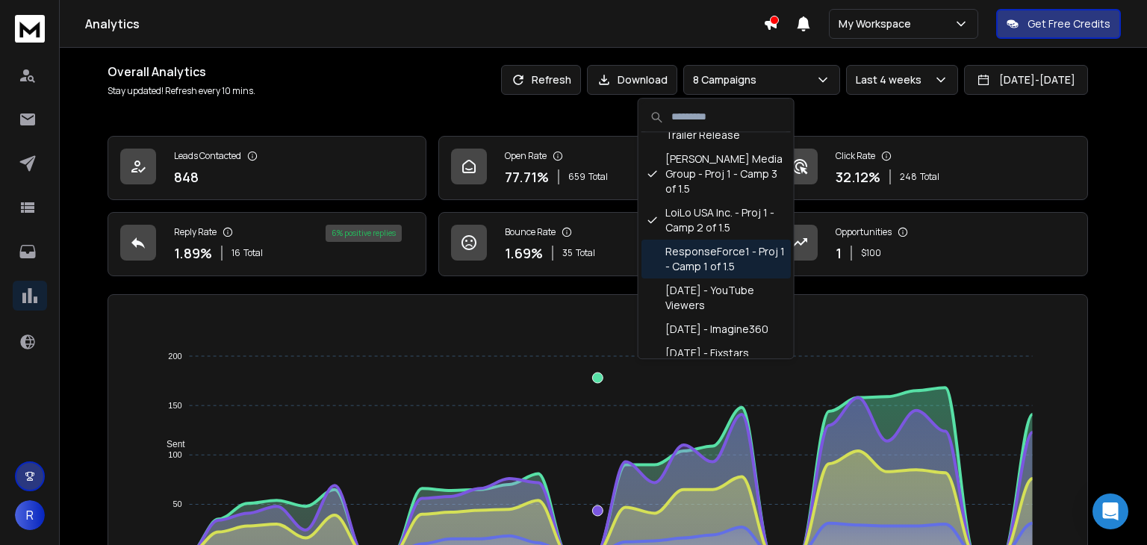
click at [706, 242] on div "ResponseForce1 - Proj 1 - Camp 1 of 1.5" at bounding box center [715, 259] width 149 height 39
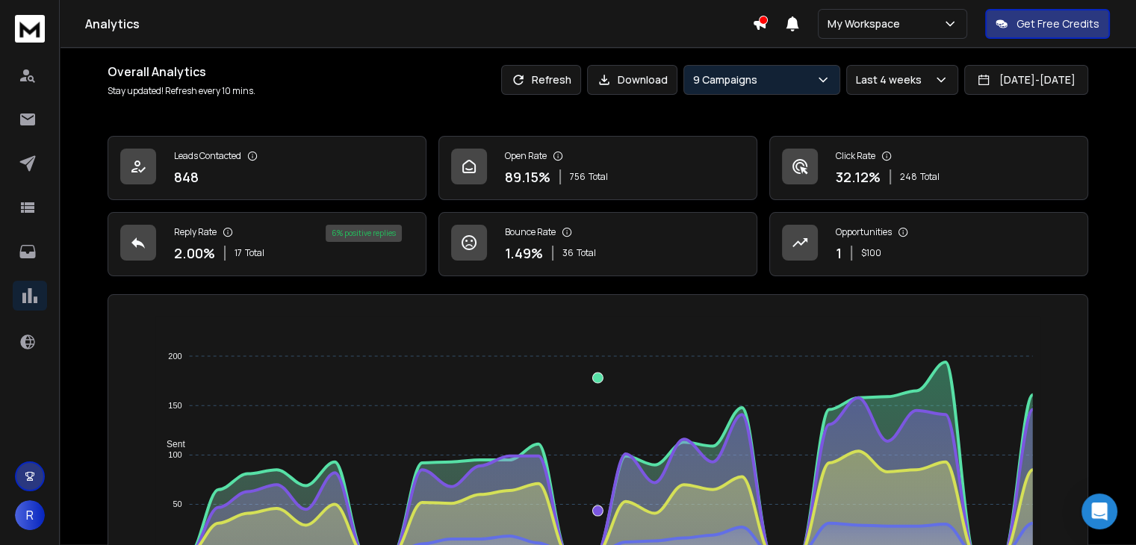
click at [683, 90] on button "9 Campaigns" at bounding box center [761, 80] width 157 height 30
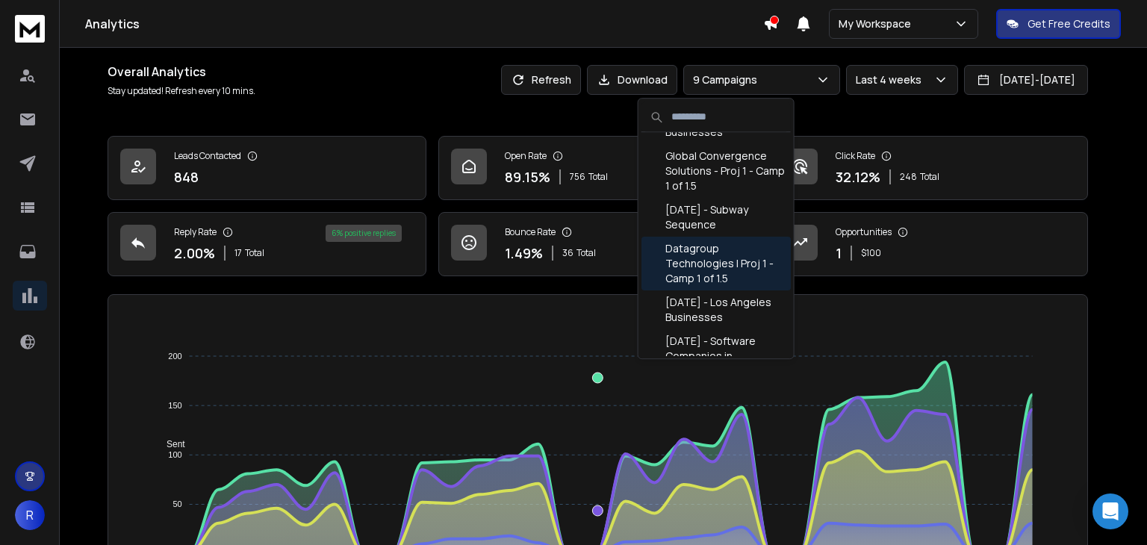
scroll to position [672, 0]
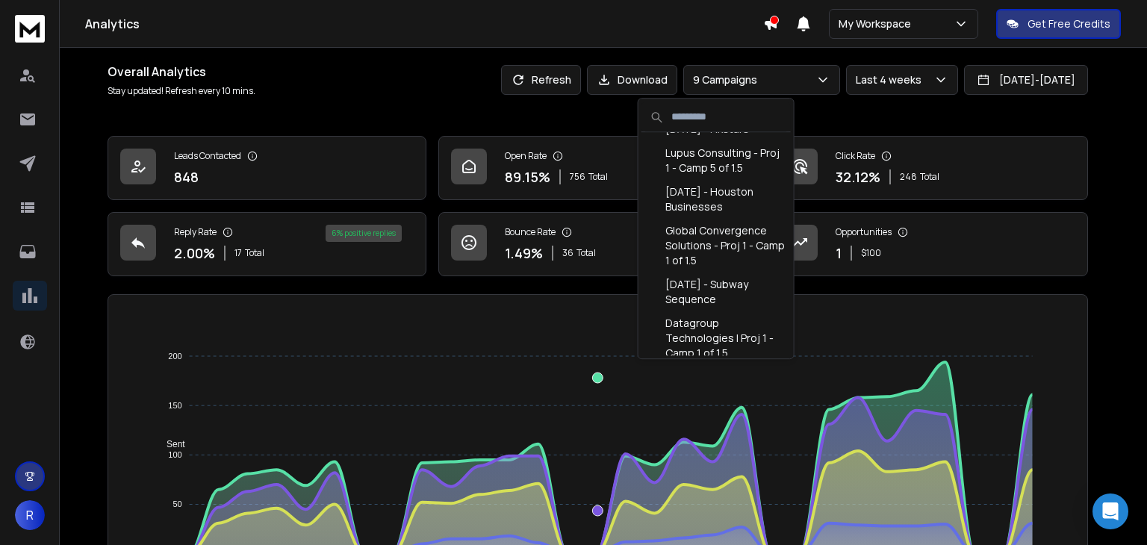
click at [332, 77] on div "Overall Analytics Stay updated! Refresh every 10 mins. Refresh Download 9 Campa…" at bounding box center [598, 80] width 980 height 34
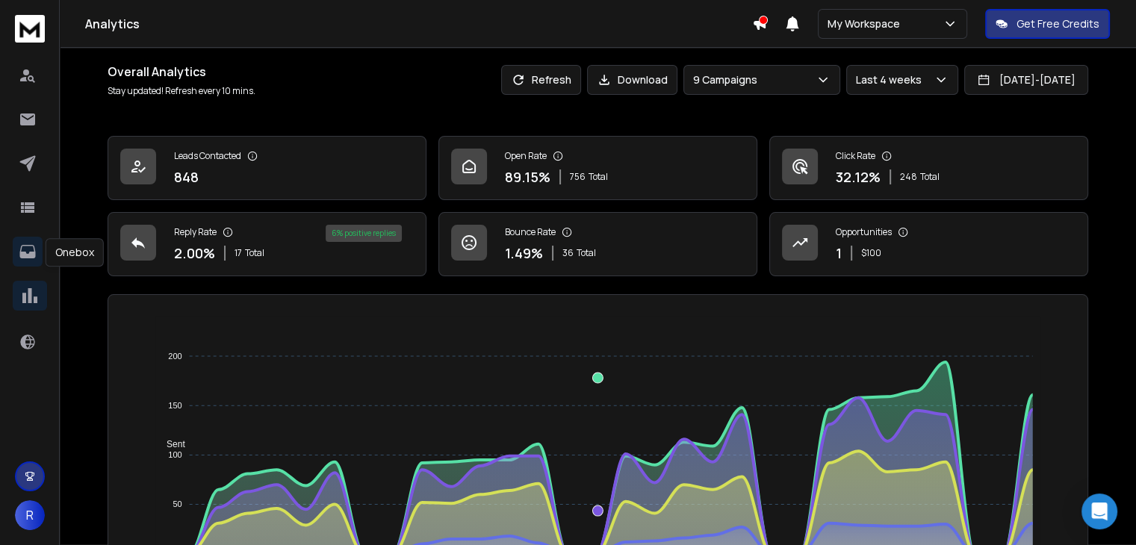
click at [33, 254] on icon at bounding box center [27, 251] width 16 height 13
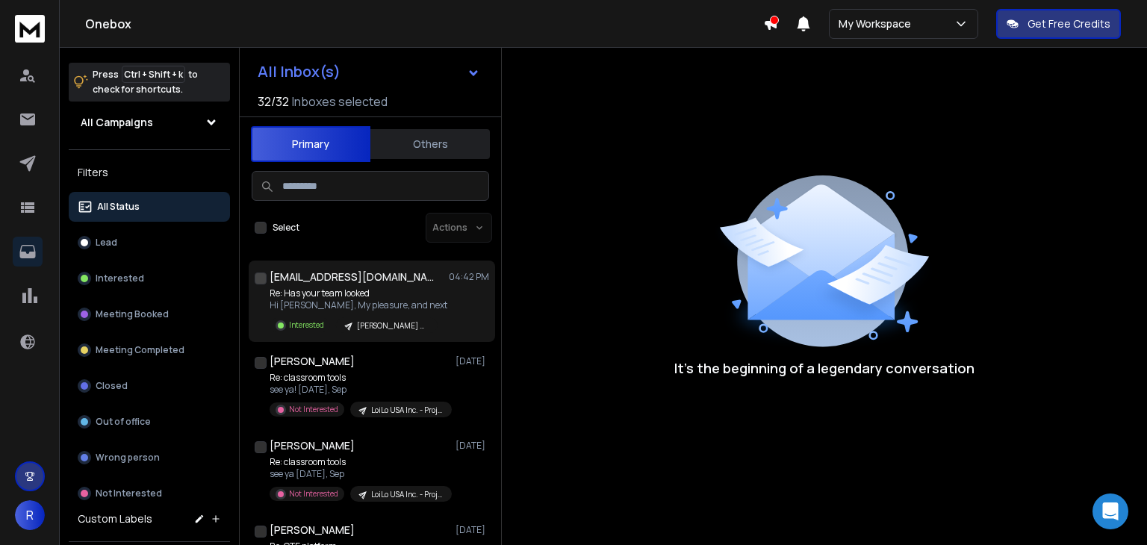
click at [397, 302] on p "Hi [PERSON_NAME], My pleasure, and next" at bounding box center [359, 305] width 178 height 12
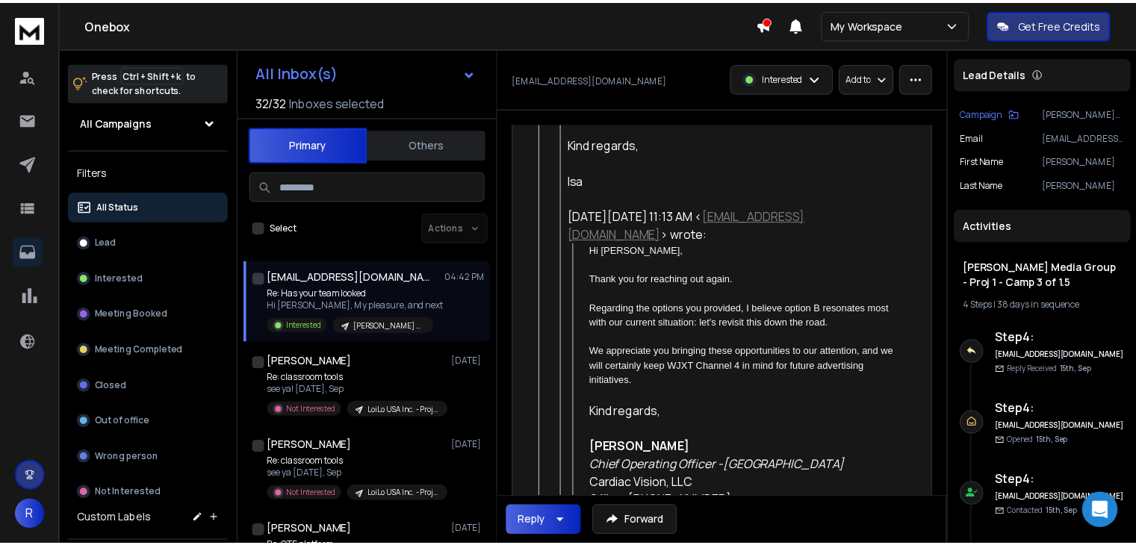
scroll to position [1039, 0]
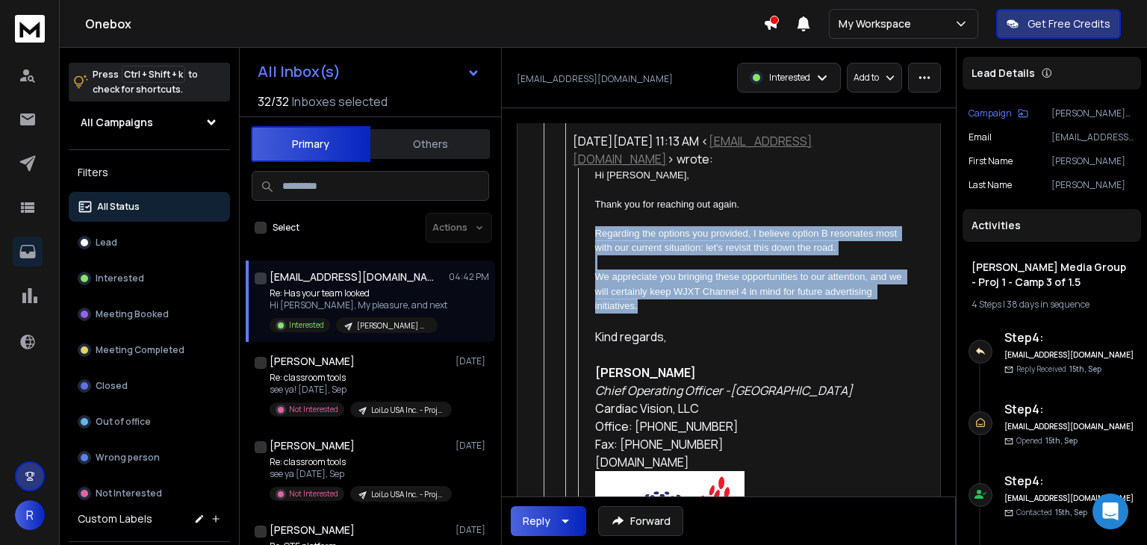
drag, startPoint x: 664, startPoint y: 305, endPoint x: 594, endPoint y: 237, distance: 97.1
click at [595, 237] on div "Hi [PERSON_NAME], Thank you for reaching out again. Regarding the options you p…" at bounding box center [751, 403] width 312 height 470
click at [598, 232] on div "Regarding the options you provided, I believe option B resonates most with our …" at bounding box center [751, 240] width 312 height 29
drag, startPoint x: 596, startPoint y: 229, endPoint x: 643, endPoint y: 305, distance: 88.9
click at [643, 305] on div "Hi [PERSON_NAME], Thank you for reaching out again. Regarding the options you p…" at bounding box center [751, 403] width 312 height 470
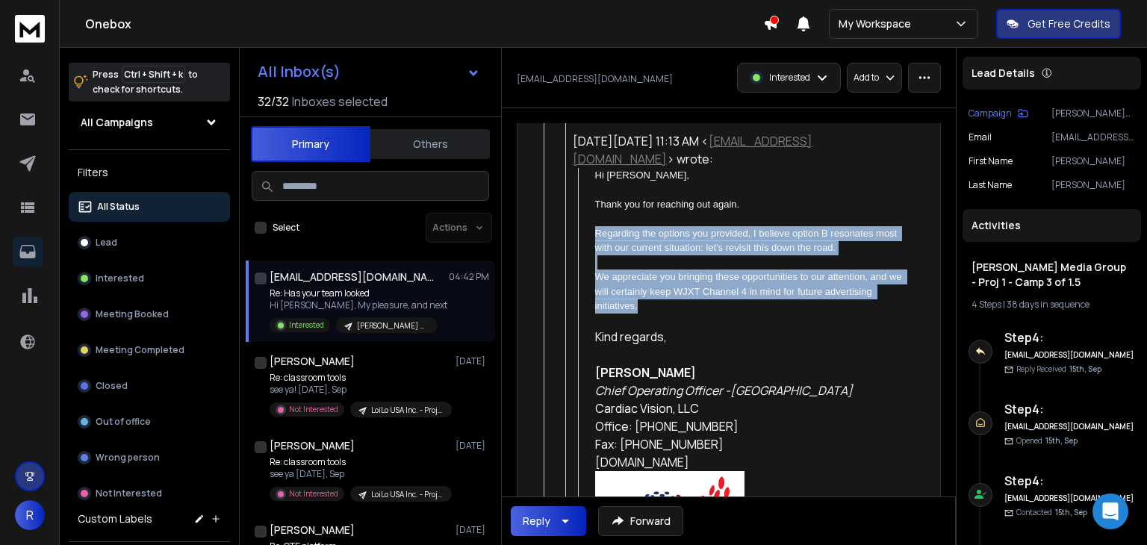
click at [643, 305] on div "We appreciate you bringing these opportunities to our attention, and we will ce…" at bounding box center [751, 292] width 312 height 44
drag, startPoint x: 644, startPoint y: 305, endPoint x: 597, endPoint y: 237, distance: 82.6
click at [597, 237] on div "Hi [PERSON_NAME], Thank you for reaching out again. Regarding the options you p…" at bounding box center [751, 403] width 312 height 470
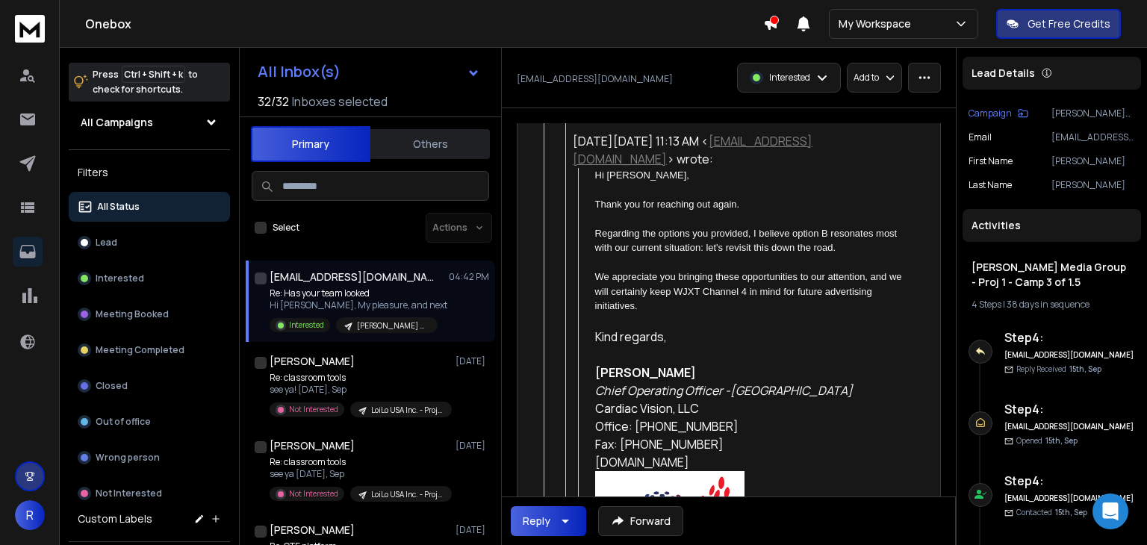
click at [595, 237] on div "Regarding the options you provided, I believe option B resonates most with our …" at bounding box center [751, 240] width 312 height 29
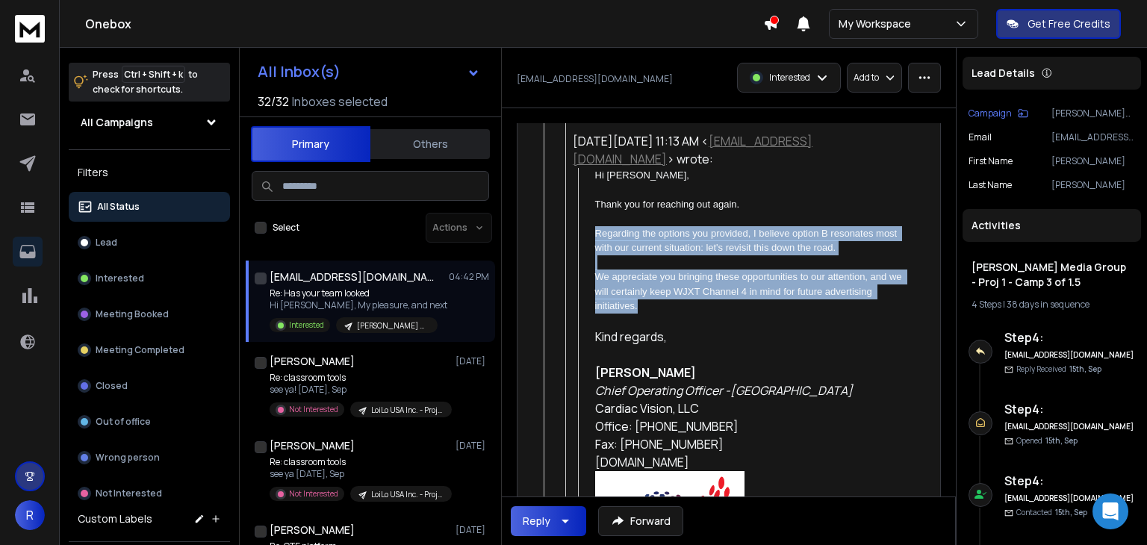
drag, startPoint x: 594, startPoint y: 234, endPoint x: 638, endPoint y: 307, distance: 85.4
click at [638, 307] on div "Hi [PERSON_NAME], Thank you for reaching out again. Regarding the options you p…" at bounding box center [751, 403] width 312 height 470
click at [638, 307] on div "We appreciate you bringing these opportunities to our attention, and we will ce…" at bounding box center [751, 292] width 312 height 44
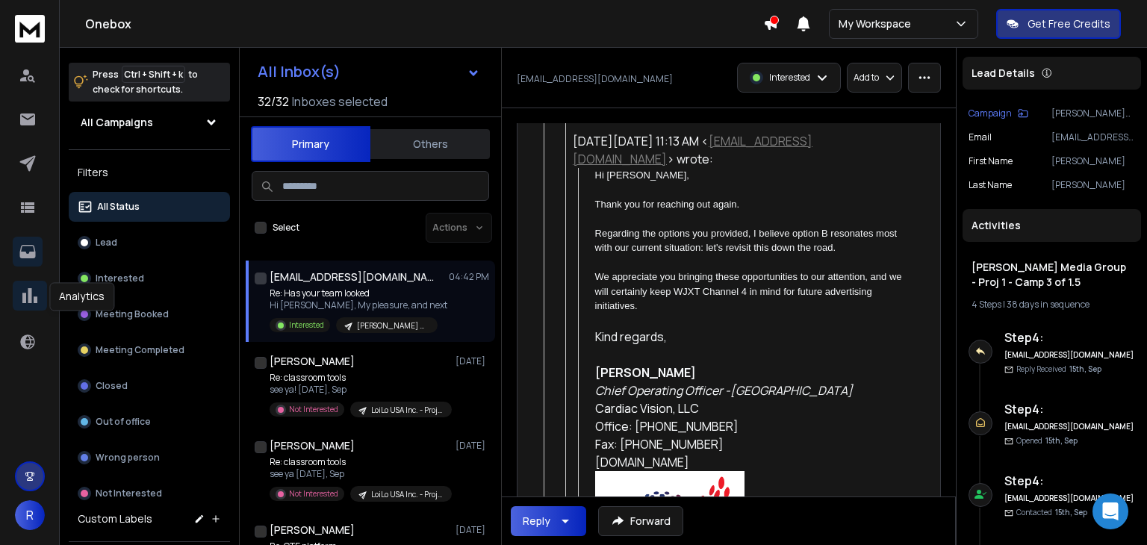
click at [21, 292] on icon at bounding box center [30, 295] width 22 height 22
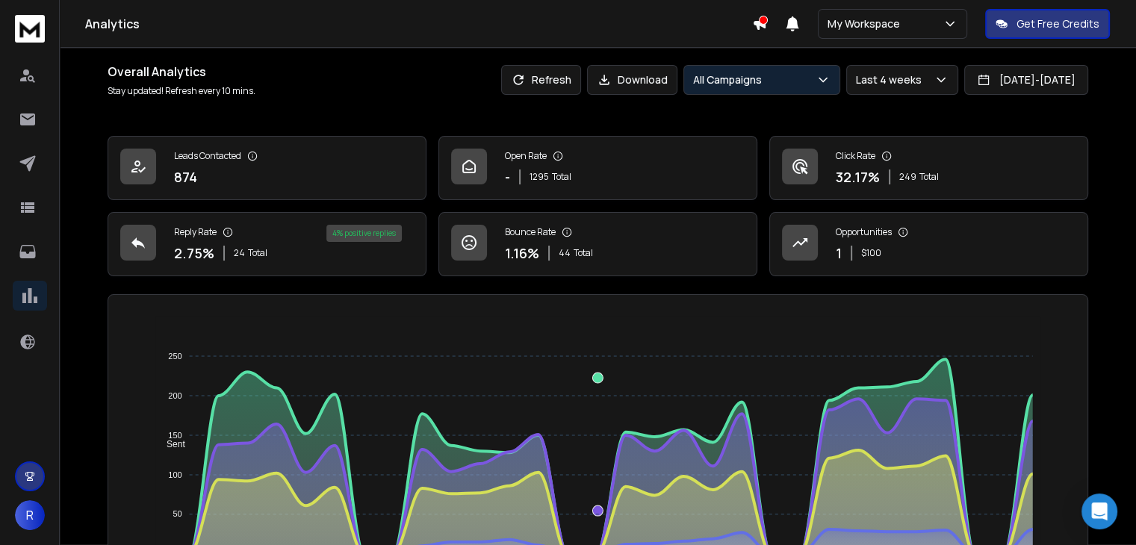
click at [741, 90] on button "All Campaigns" at bounding box center [761, 80] width 157 height 30
